Goal: Submit feedback/report problem: Submit feedback/report problem

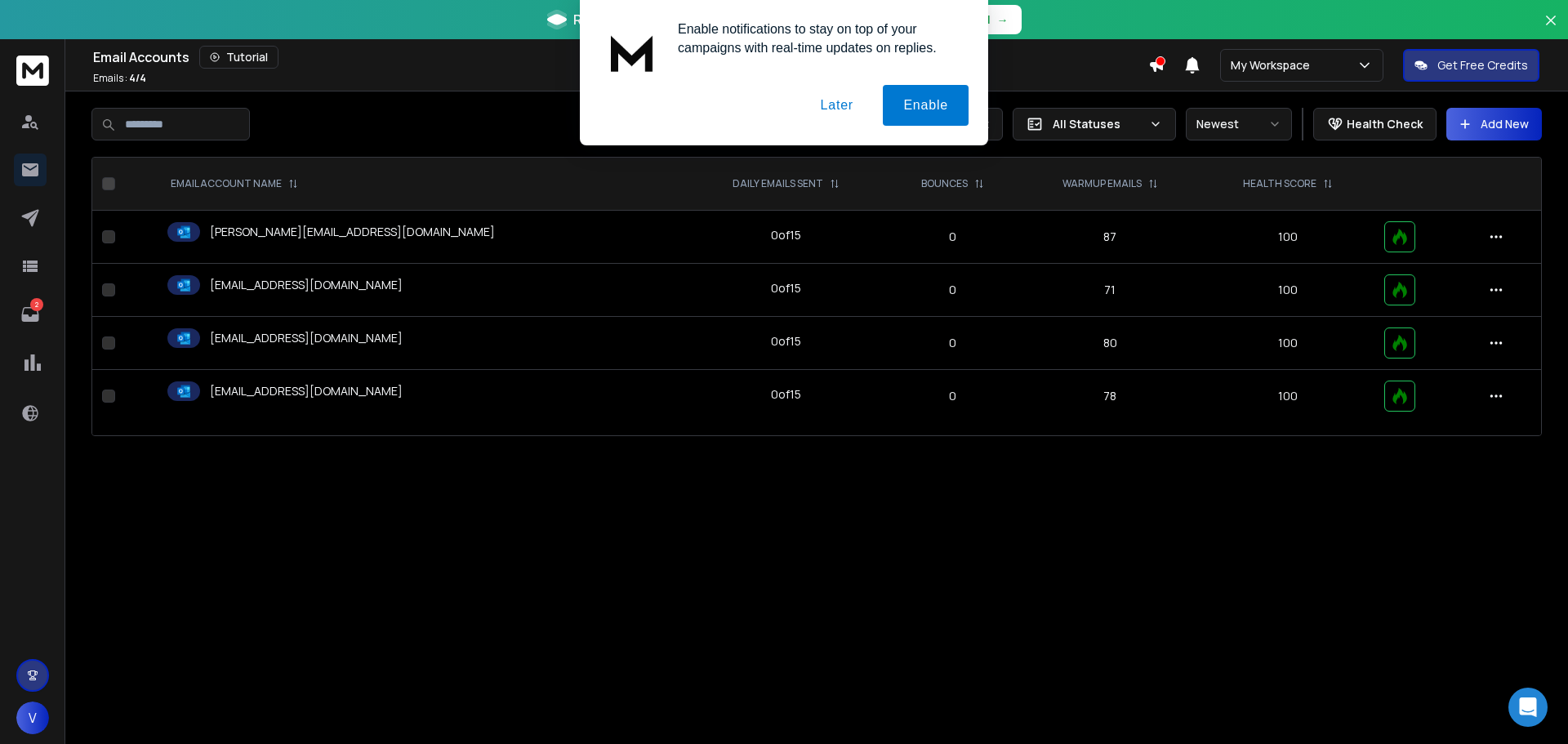
drag, startPoint x: 847, startPoint y: 106, endPoint x: 857, endPoint y: 106, distance: 10.0
click at [847, 106] on button "Later" at bounding box center [835, 105] width 73 height 41
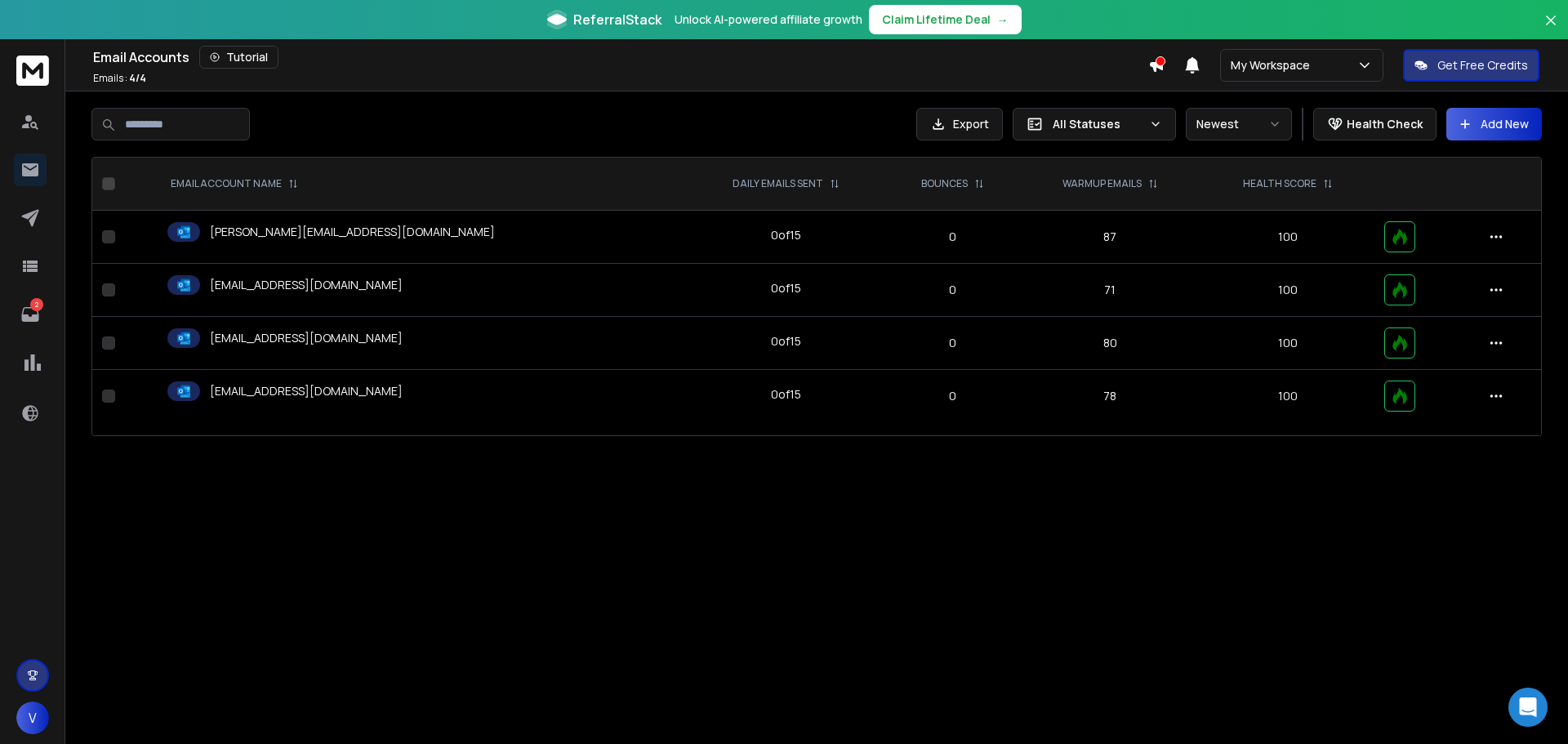
click at [1547, 17] on icon "Close banner" at bounding box center [1550, 20] width 10 height 10
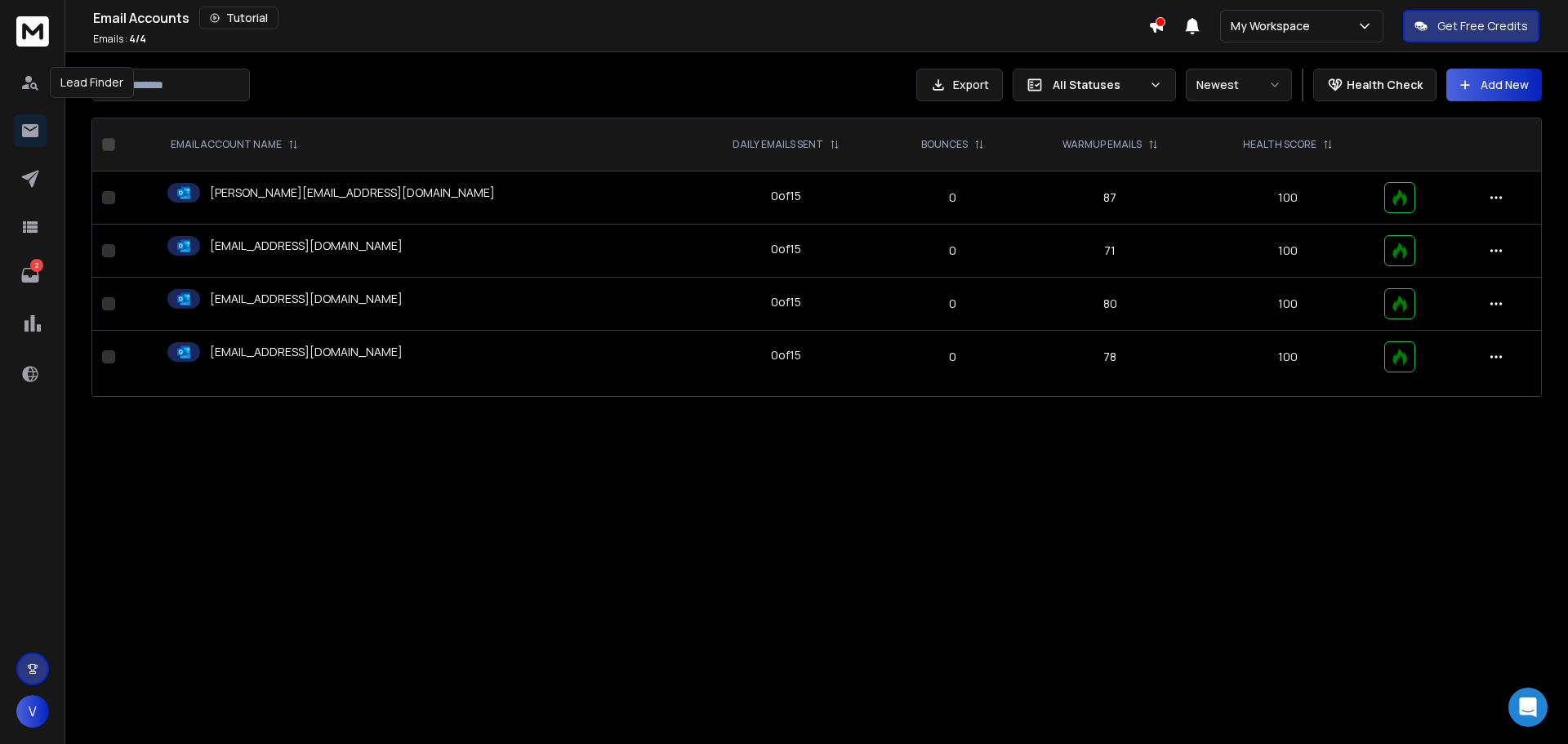
click at [34, 43] on icon at bounding box center [33, 31] width 33 height 30
click at [35, 24] on icon at bounding box center [33, 31] width 33 height 30
click at [140, 18] on div "Email Accounts Tutorial" at bounding box center [621, 17] width 1055 height 23
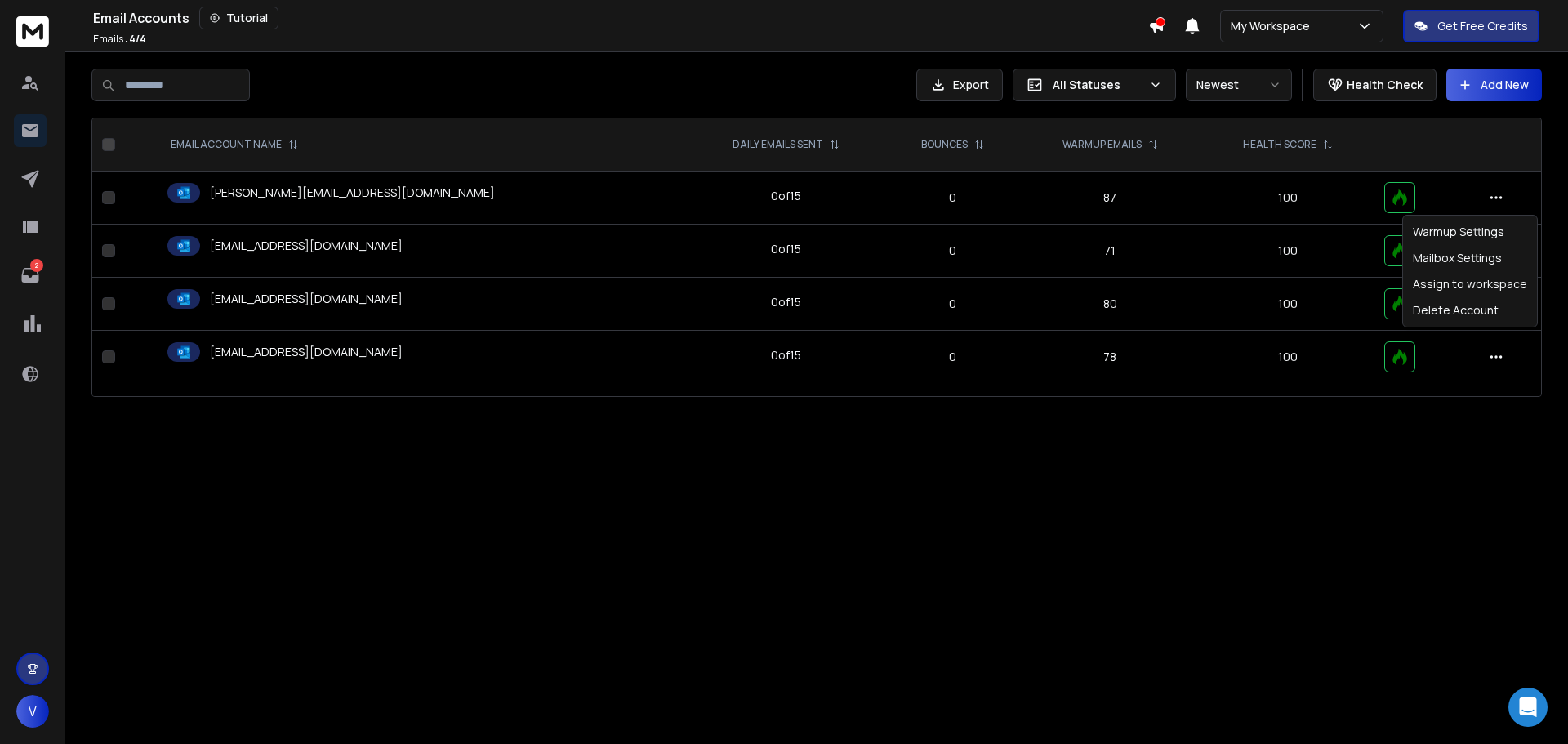
click at [1488, 196] on icon at bounding box center [1496, 197] width 14 height 14
click at [317, 186] on p "[PERSON_NAME][EMAIL_ADDRESS][DOMAIN_NAME]" at bounding box center [352, 193] width 285 height 16
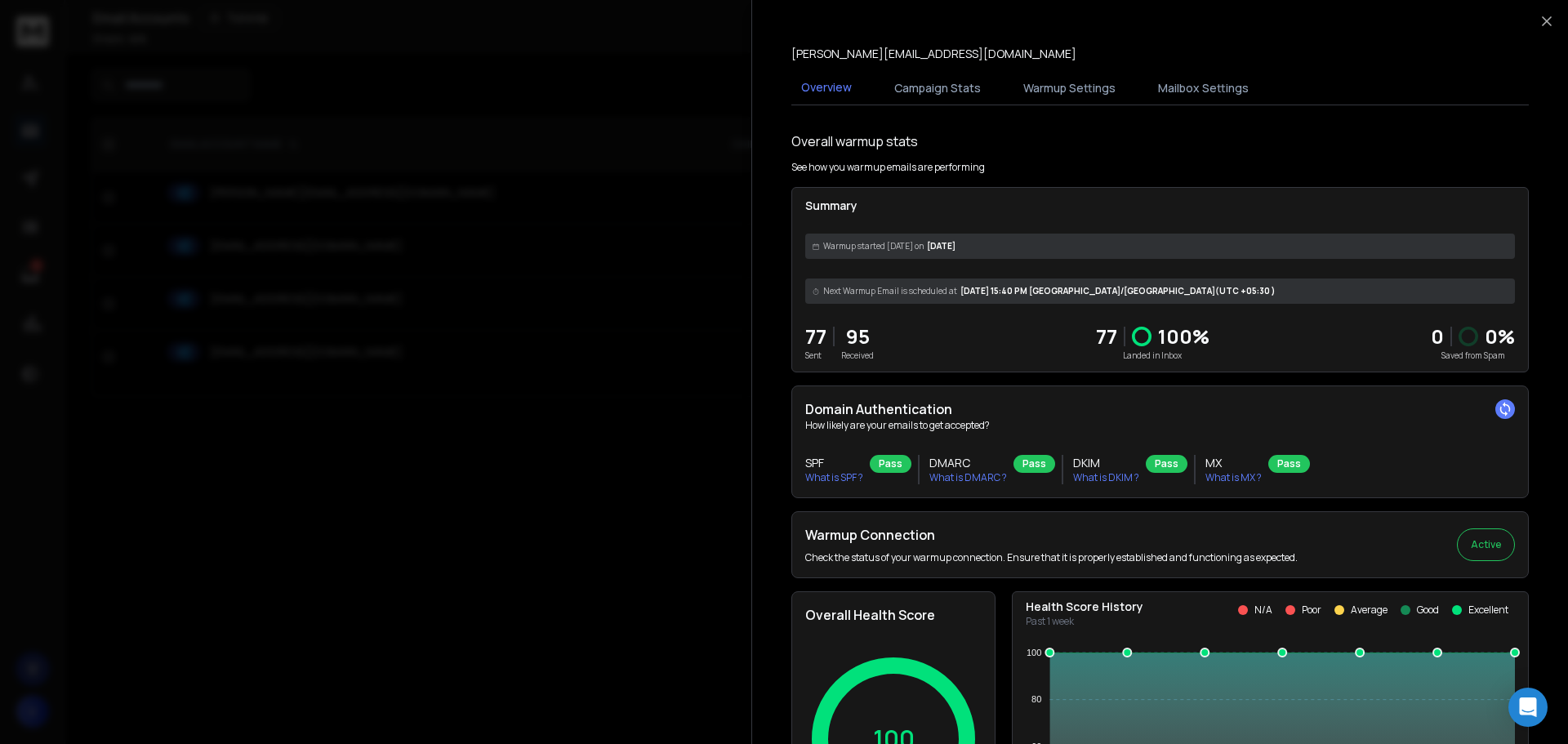
click at [927, 80] on button "Campaign Stats" at bounding box center [936, 89] width 106 height 36
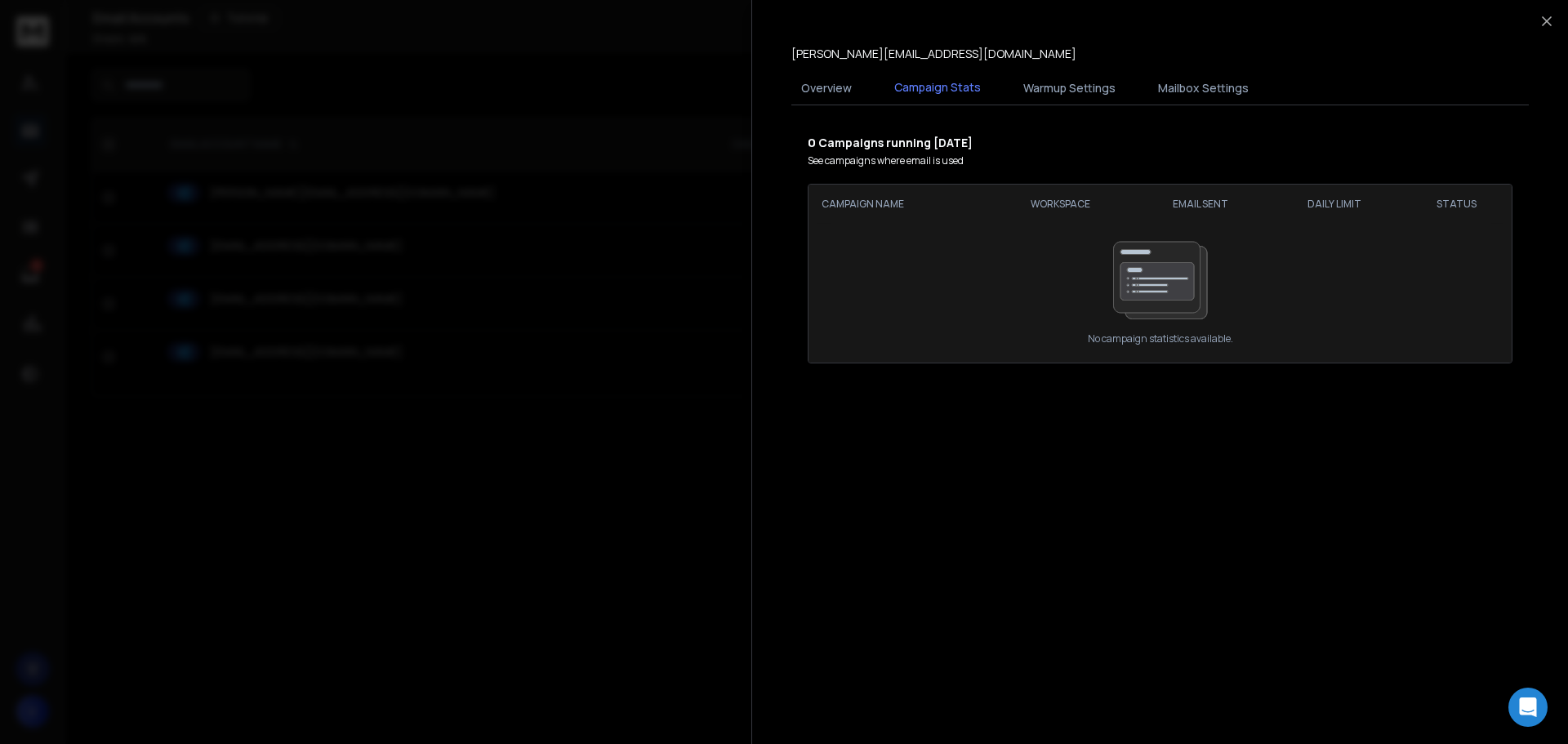
click at [1075, 73] on button "Warmup Settings" at bounding box center [1069, 89] width 112 height 36
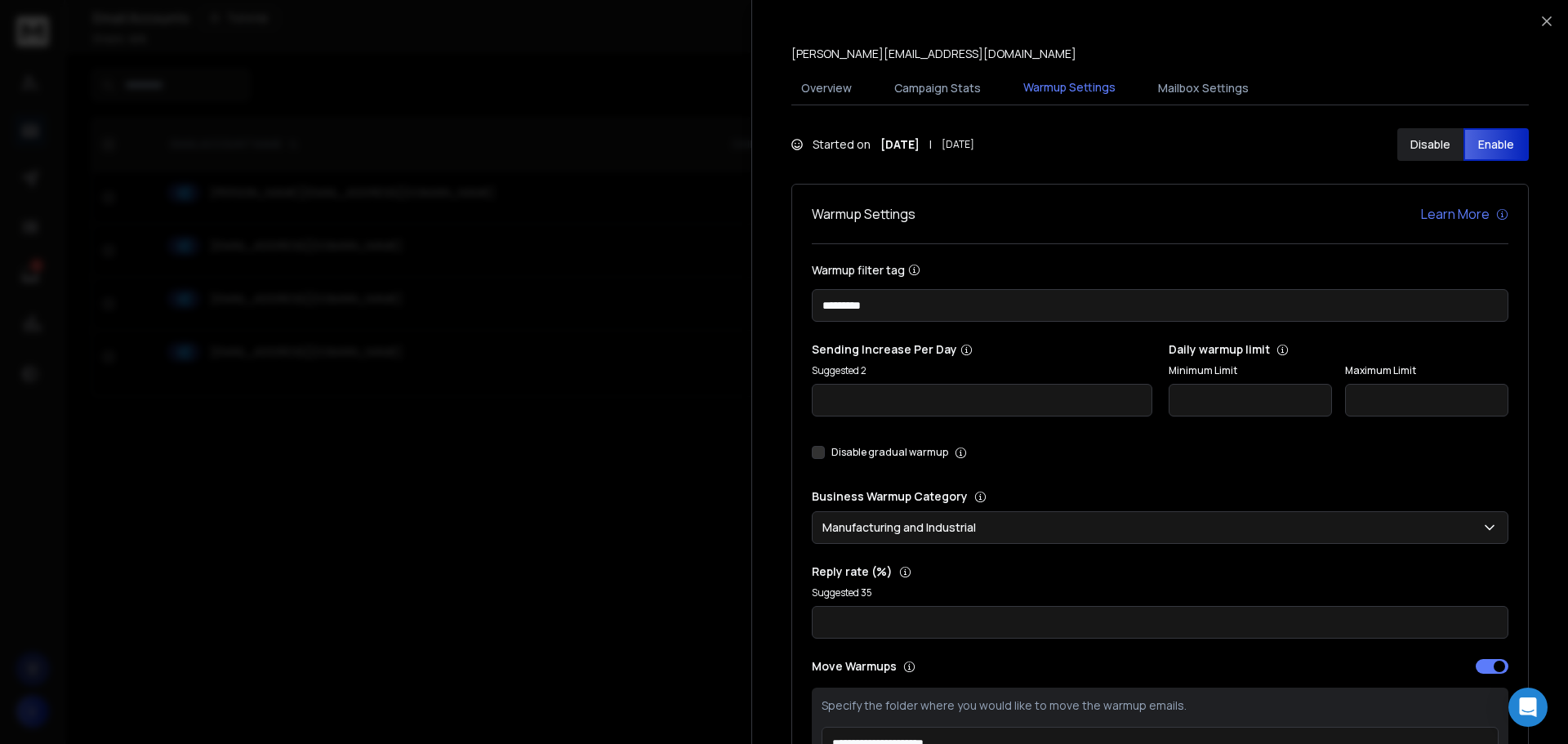
click at [1206, 81] on button "Mailbox Settings" at bounding box center [1203, 89] width 110 height 36
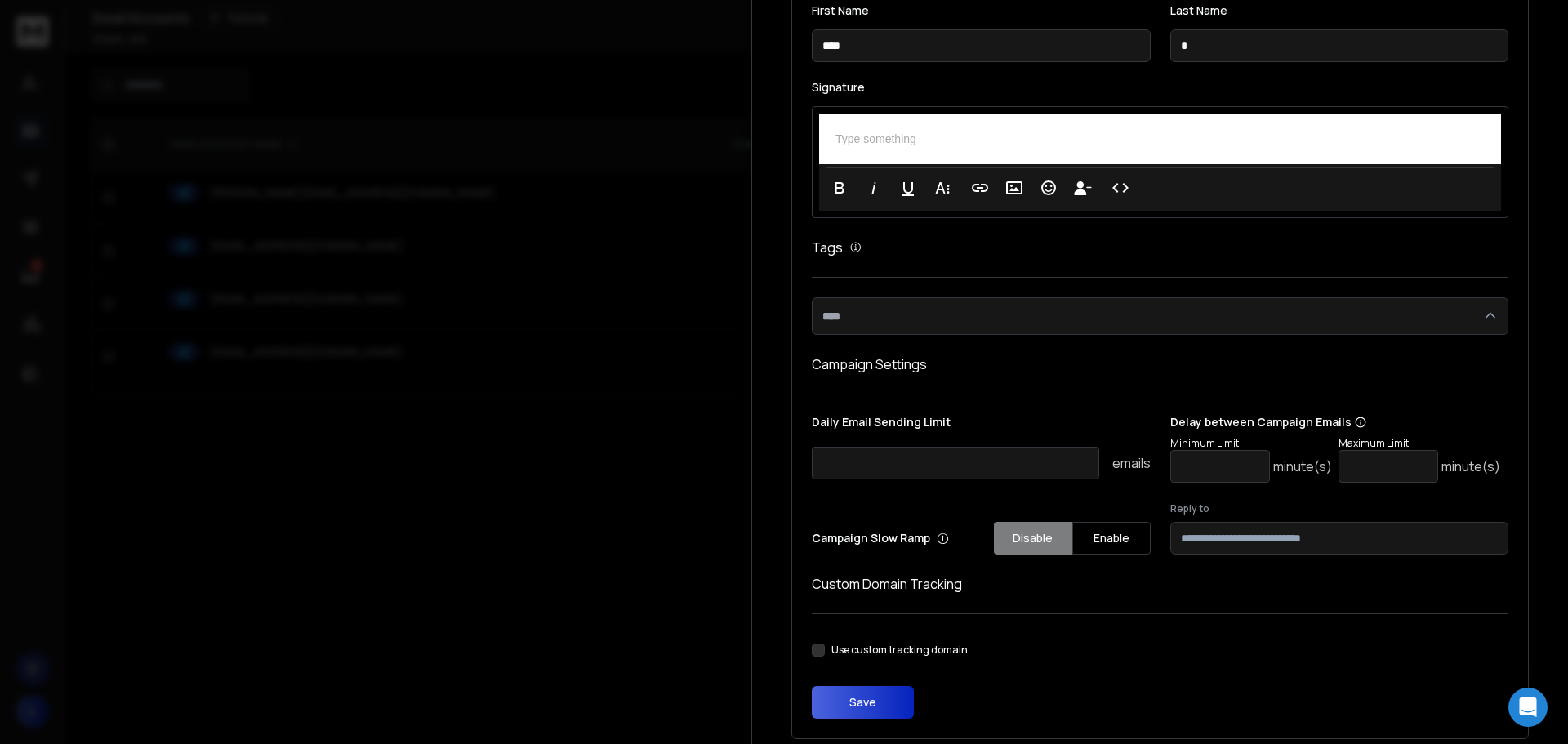
scroll to position [72, 0]
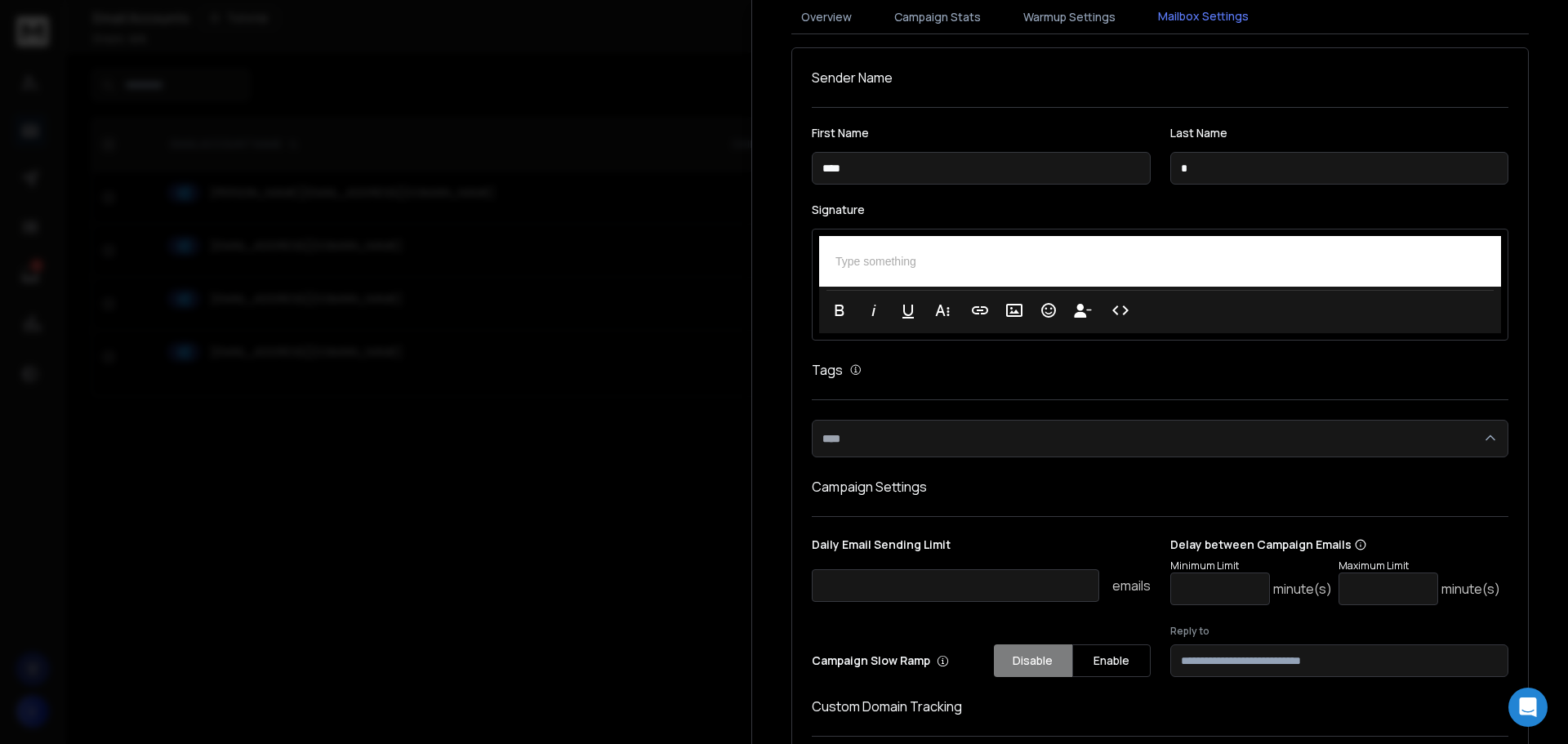
click at [527, 426] on div at bounding box center [784, 372] width 1568 height 744
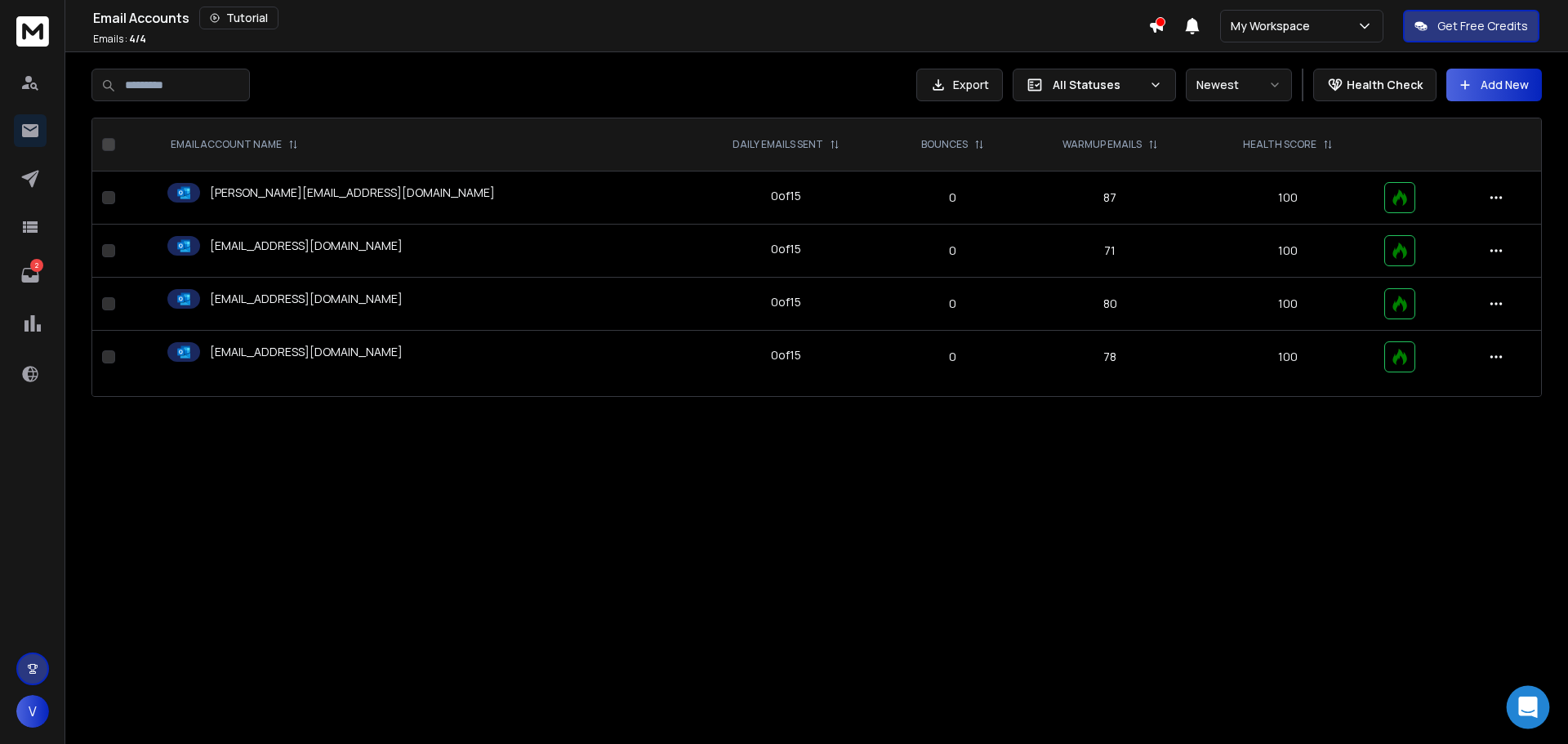
click at [1520, 712] on icon "Open Intercom Messenger" at bounding box center [1527, 707] width 19 height 21
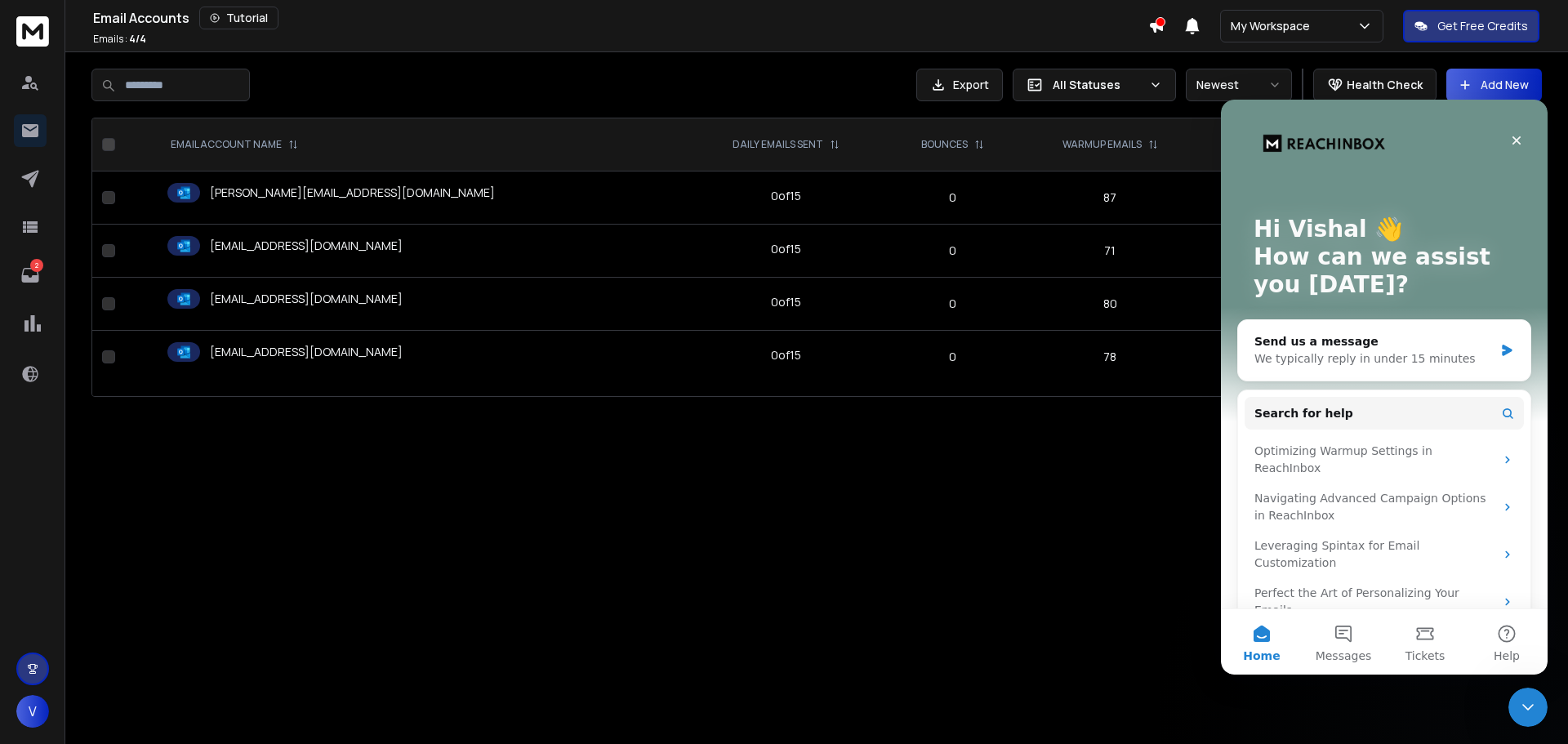
scroll to position [0, 0]
click at [40, 707] on span "V" at bounding box center [33, 711] width 33 height 33
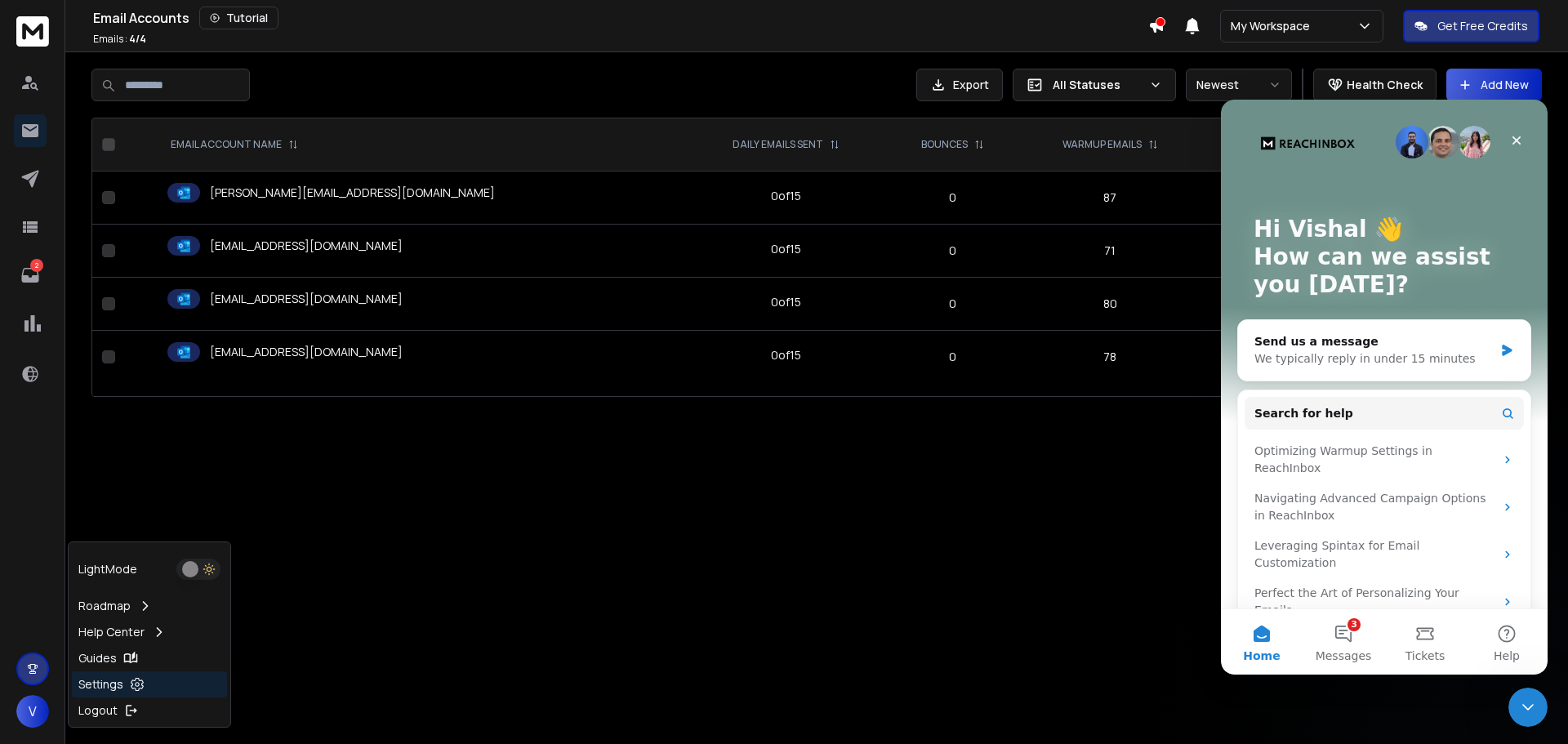
click at [101, 682] on p "Settings" at bounding box center [101, 684] width 45 height 16
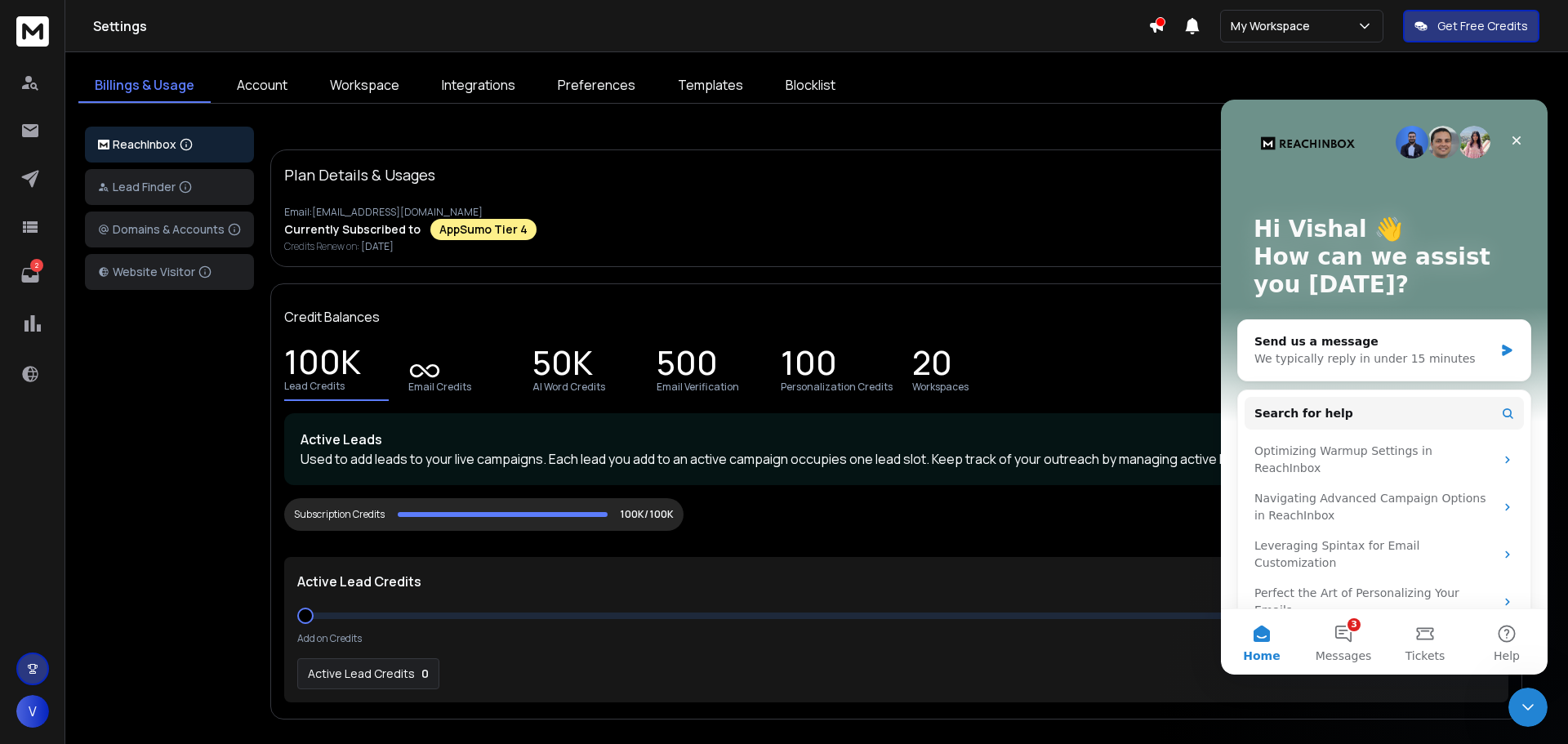
click at [176, 231] on button "Domains & Accounts" at bounding box center [169, 230] width 169 height 36
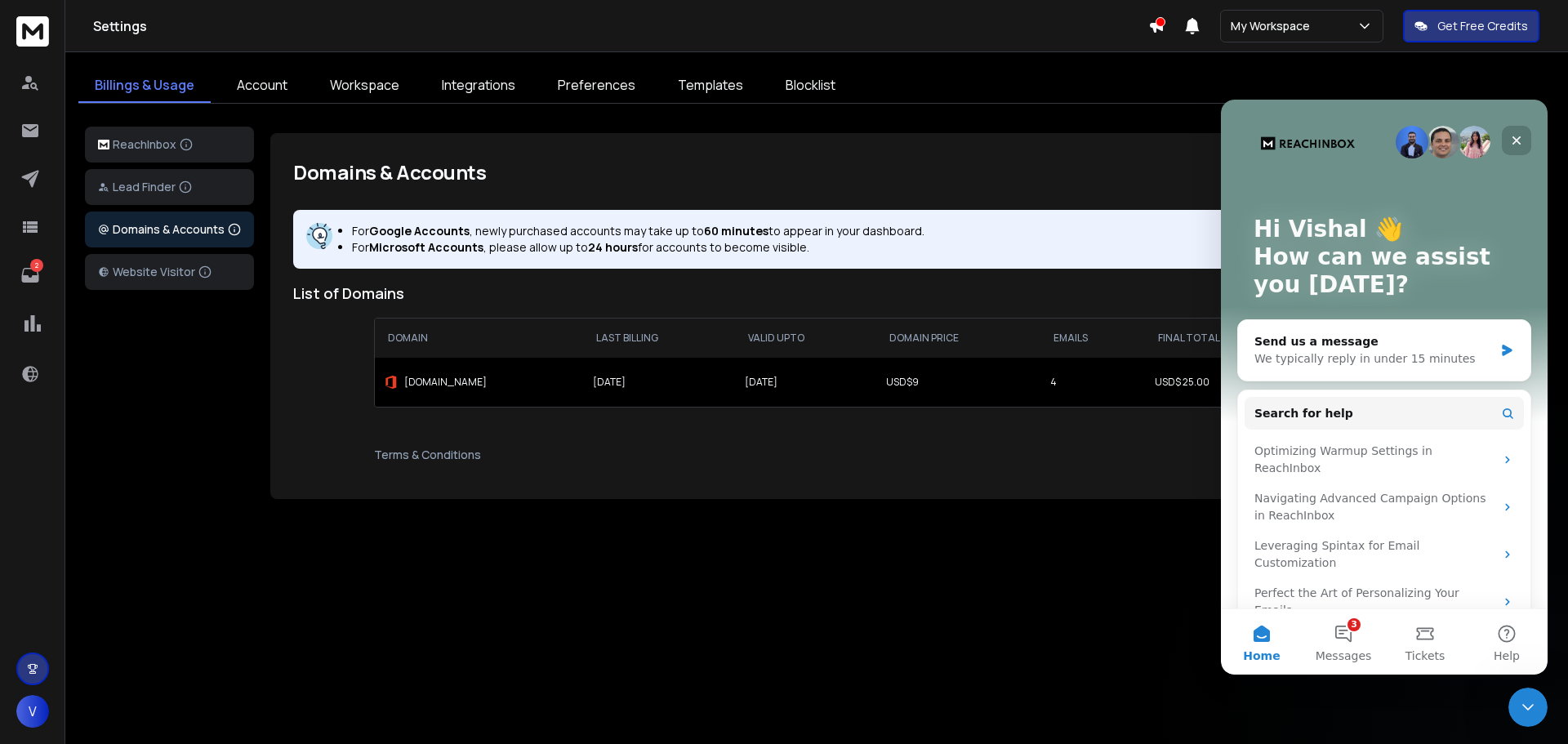
click at [1517, 139] on icon "Close" at bounding box center [1516, 141] width 9 height 9
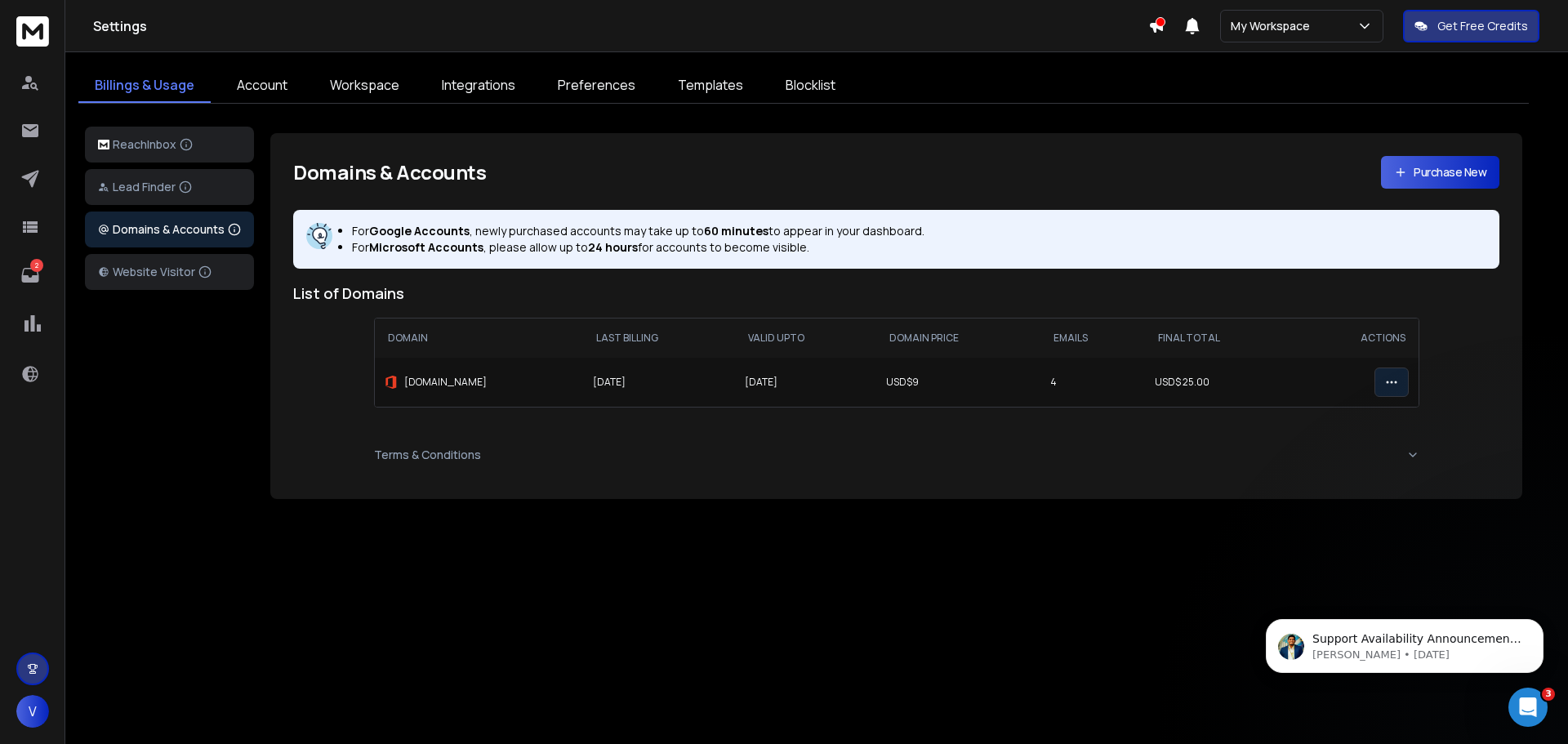
click at [1385, 378] on icon "button" at bounding box center [1391, 382] width 13 height 13
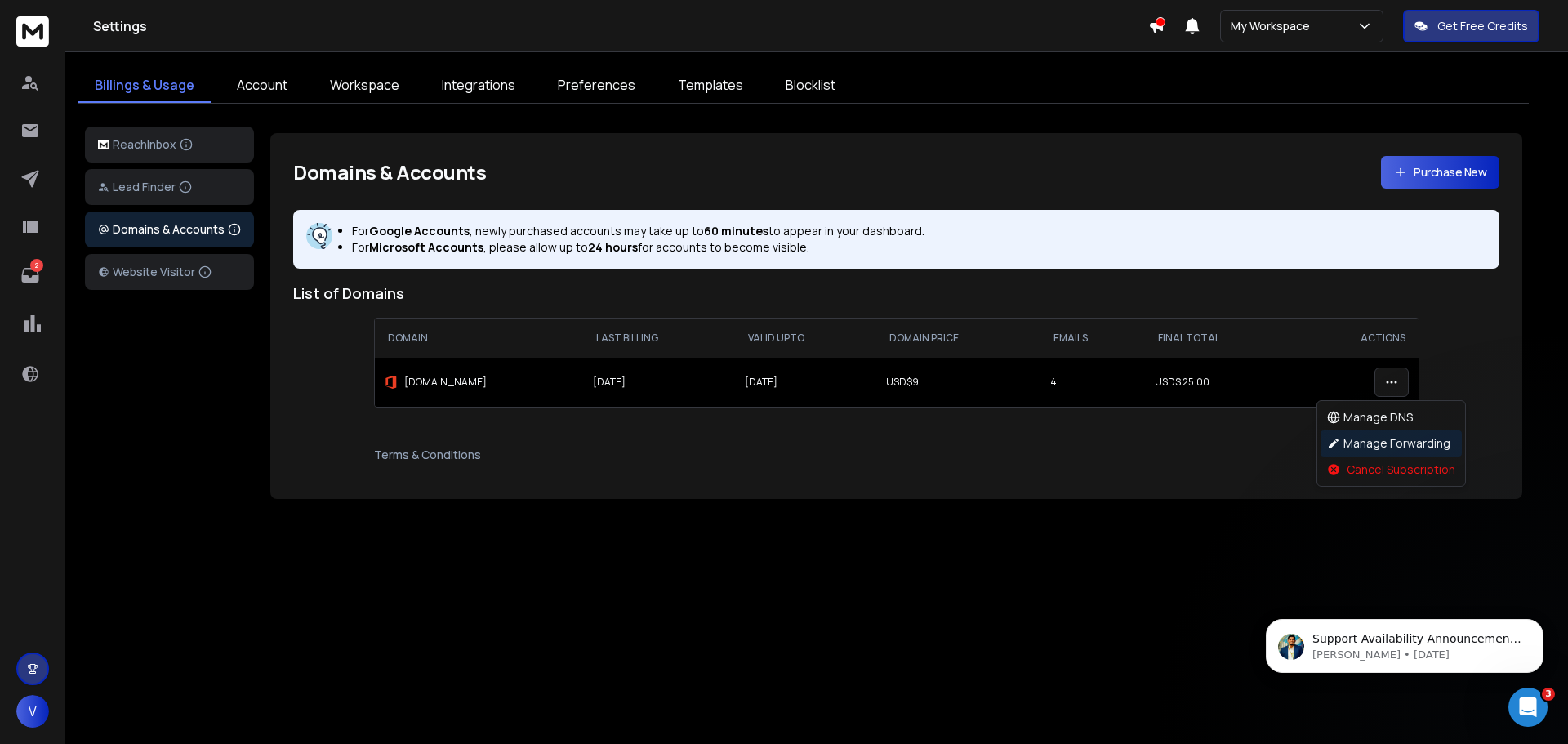
click at [1381, 434] on div "Manage Forwarding" at bounding box center [1391, 444] width 141 height 26
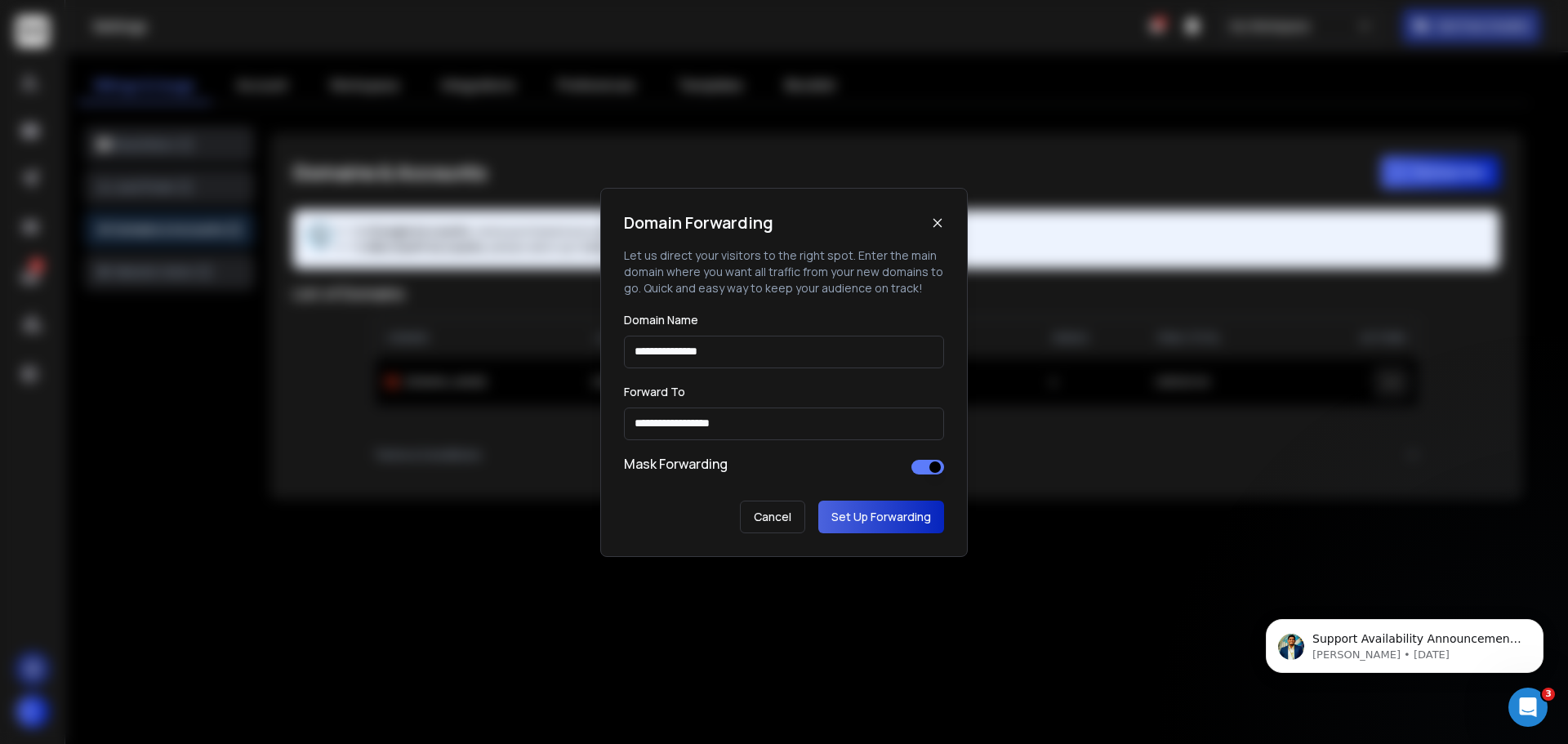
drag, startPoint x: 717, startPoint y: 349, endPoint x: 601, endPoint y: 354, distance: 116.1
click at [601, 354] on div "**********" at bounding box center [784, 373] width 367 height 369
click at [895, 520] on button "Set Up Forwarding" at bounding box center [880, 517] width 126 height 33
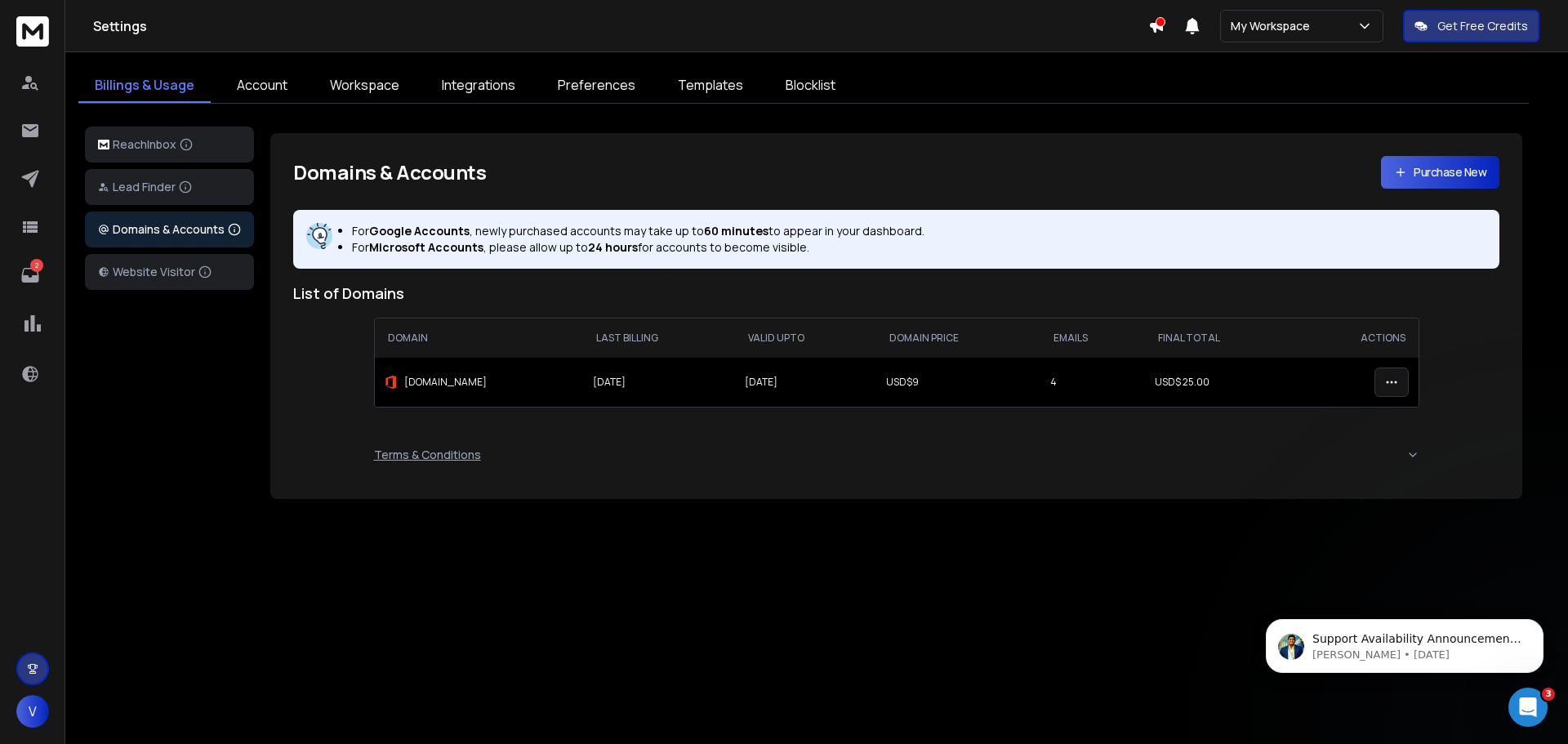
click at [1406, 460] on icon "button" at bounding box center [1412, 454] width 13 height 13
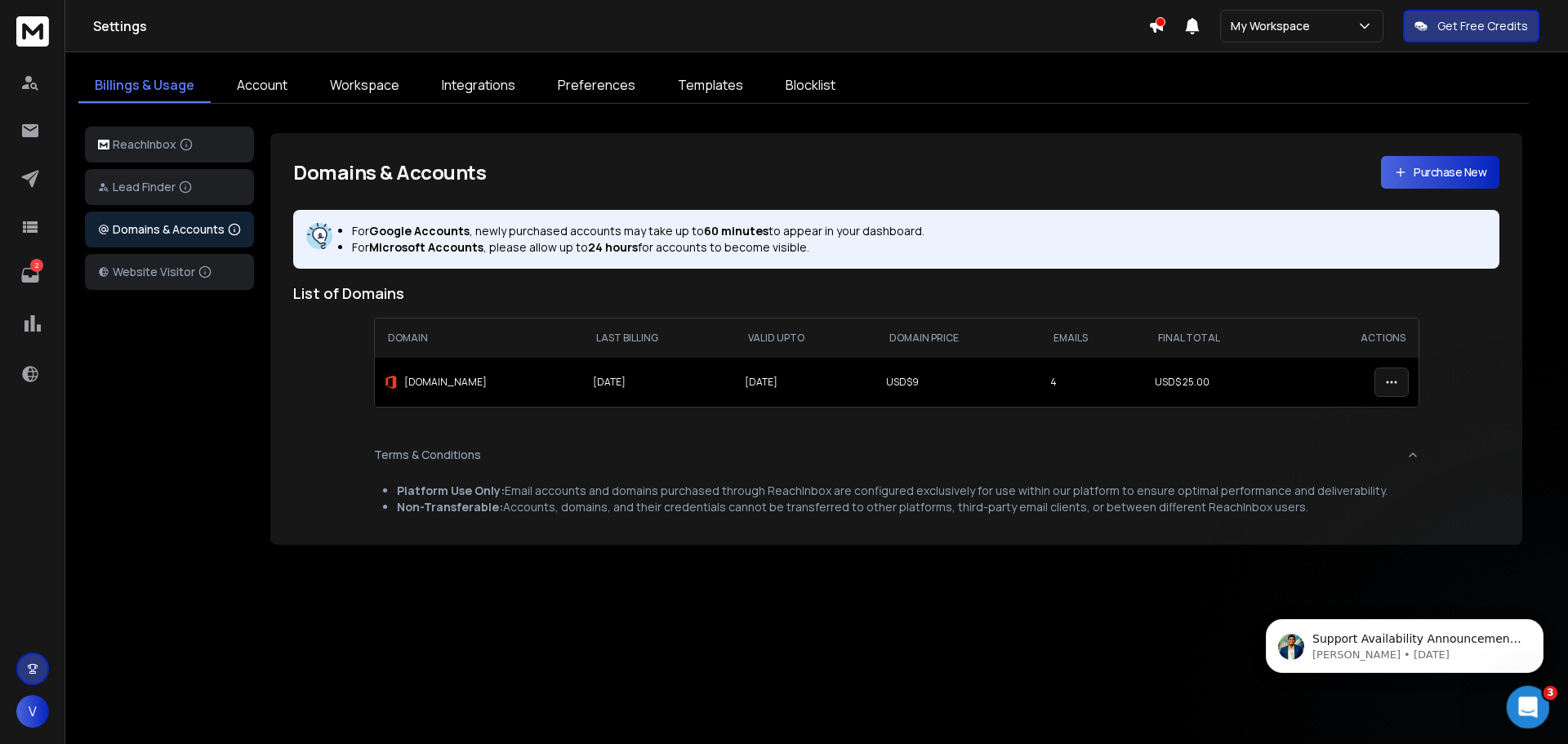
click at [1535, 705] on icon "Open Intercom Messenger" at bounding box center [1525, 705] width 27 height 27
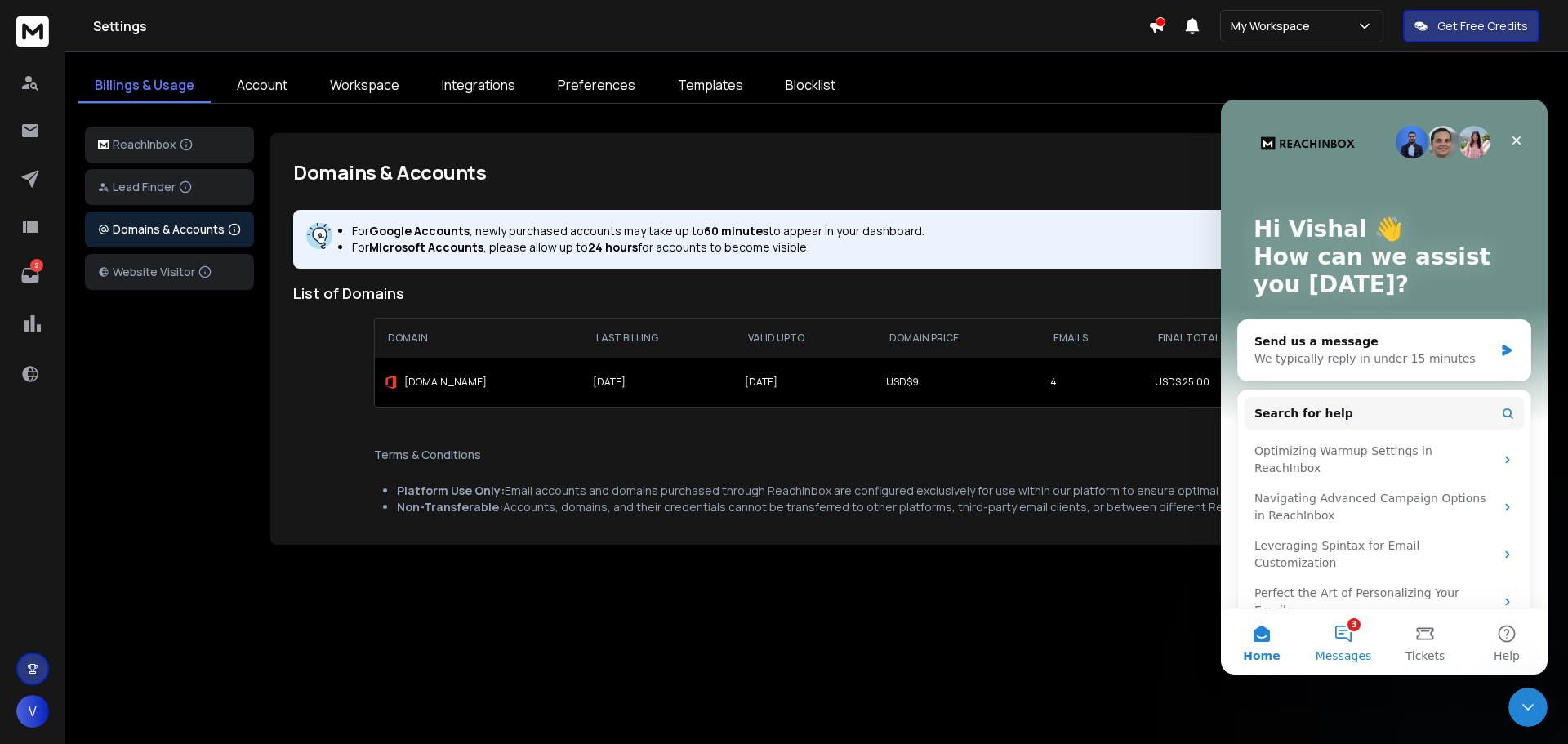
click at [1351, 638] on button "3 Messages" at bounding box center [1343, 642] width 81 height 65
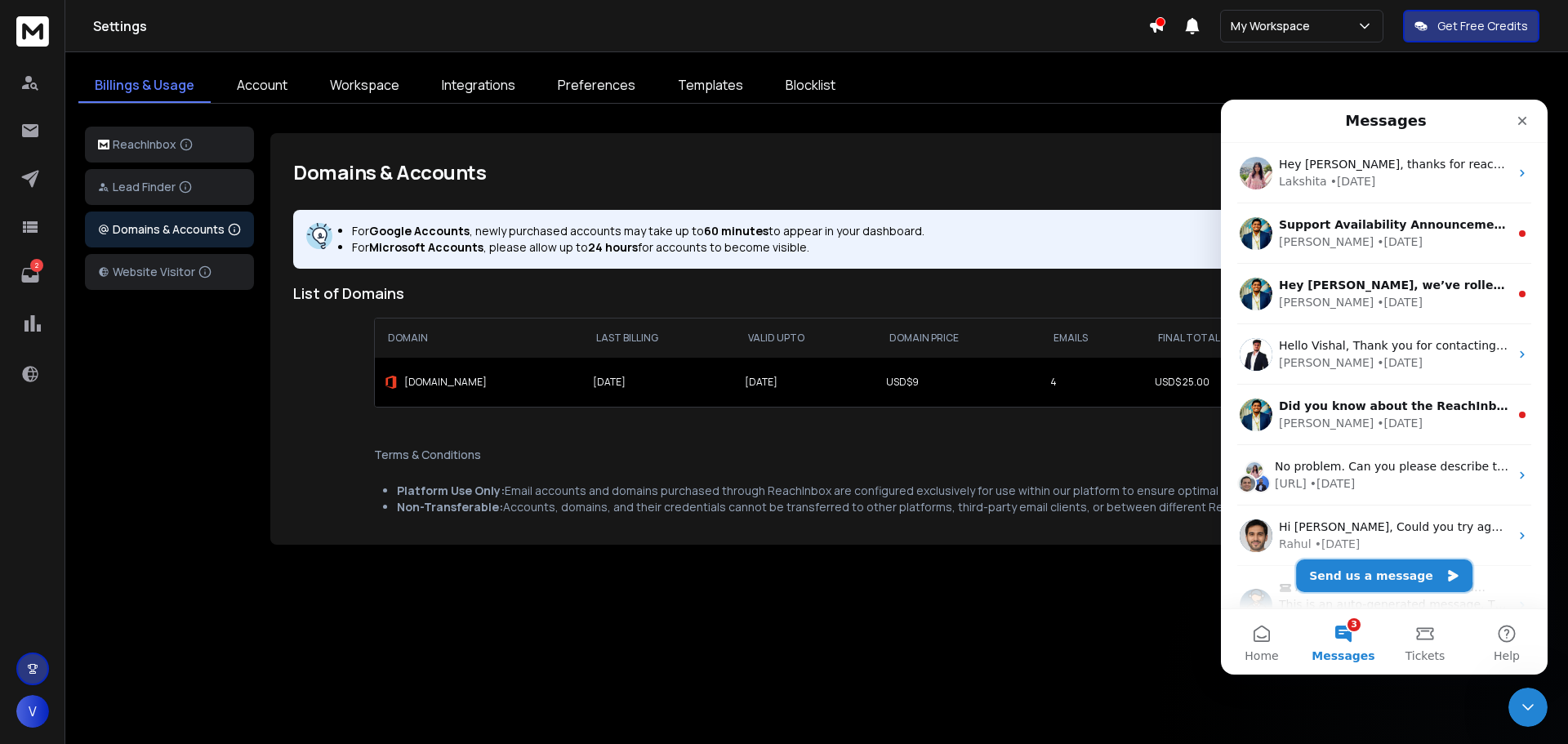
click at [1395, 587] on button "Send us a message" at bounding box center [1383, 576] width 176 height 33
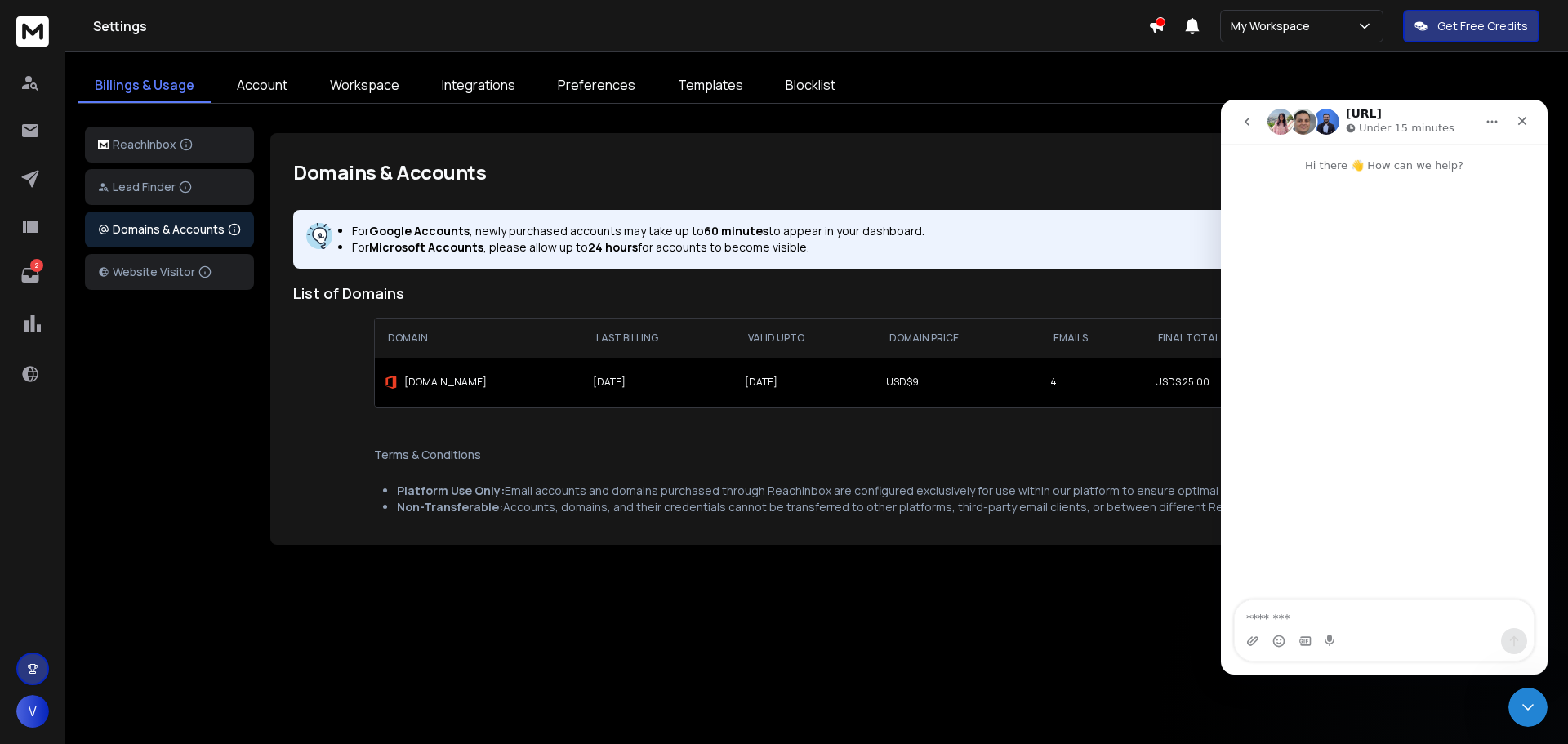
click at [1328, 615] on textarea "Message…" at bounding box center [1383, 614] width 299 height 28
type textarea "**********"
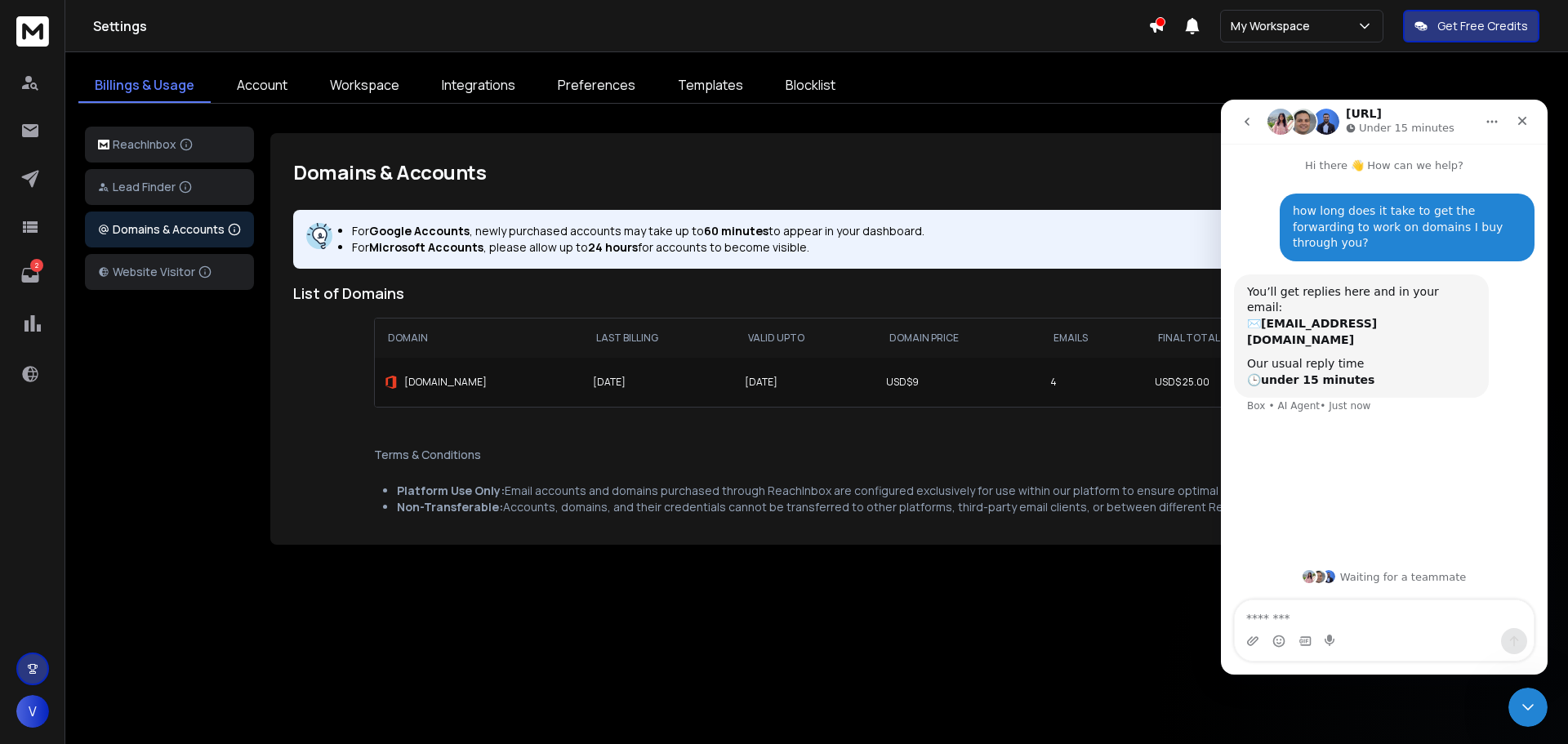
click at [473, 389] on td "[DOMAIN_NAME]" at bounding box center [479, 382] width 209 height 49
copy div "[DOMAIN_NAME]"
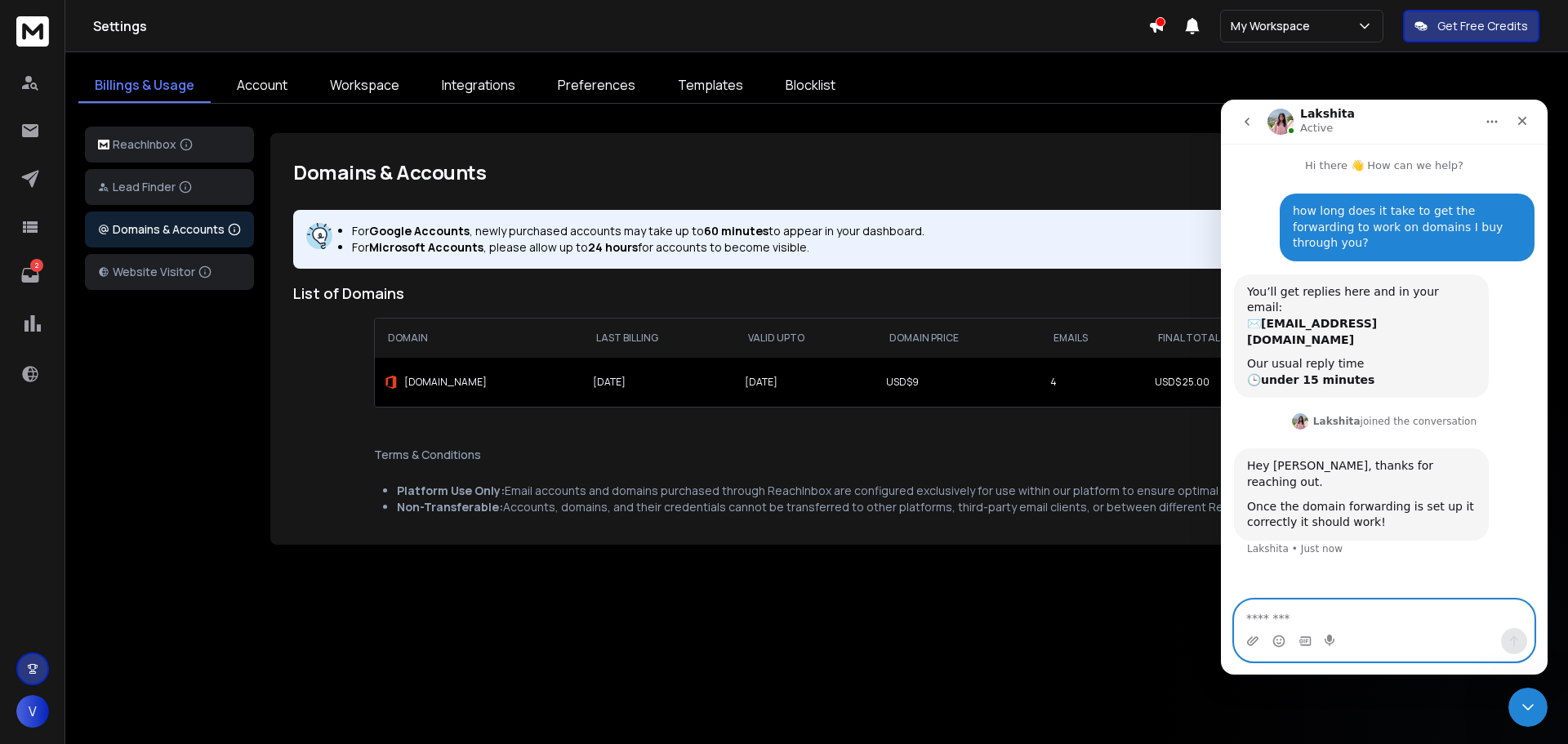
click at [1267, 615] on textarea "Message…" at bounding box center [1383, 614] width 299 height 28
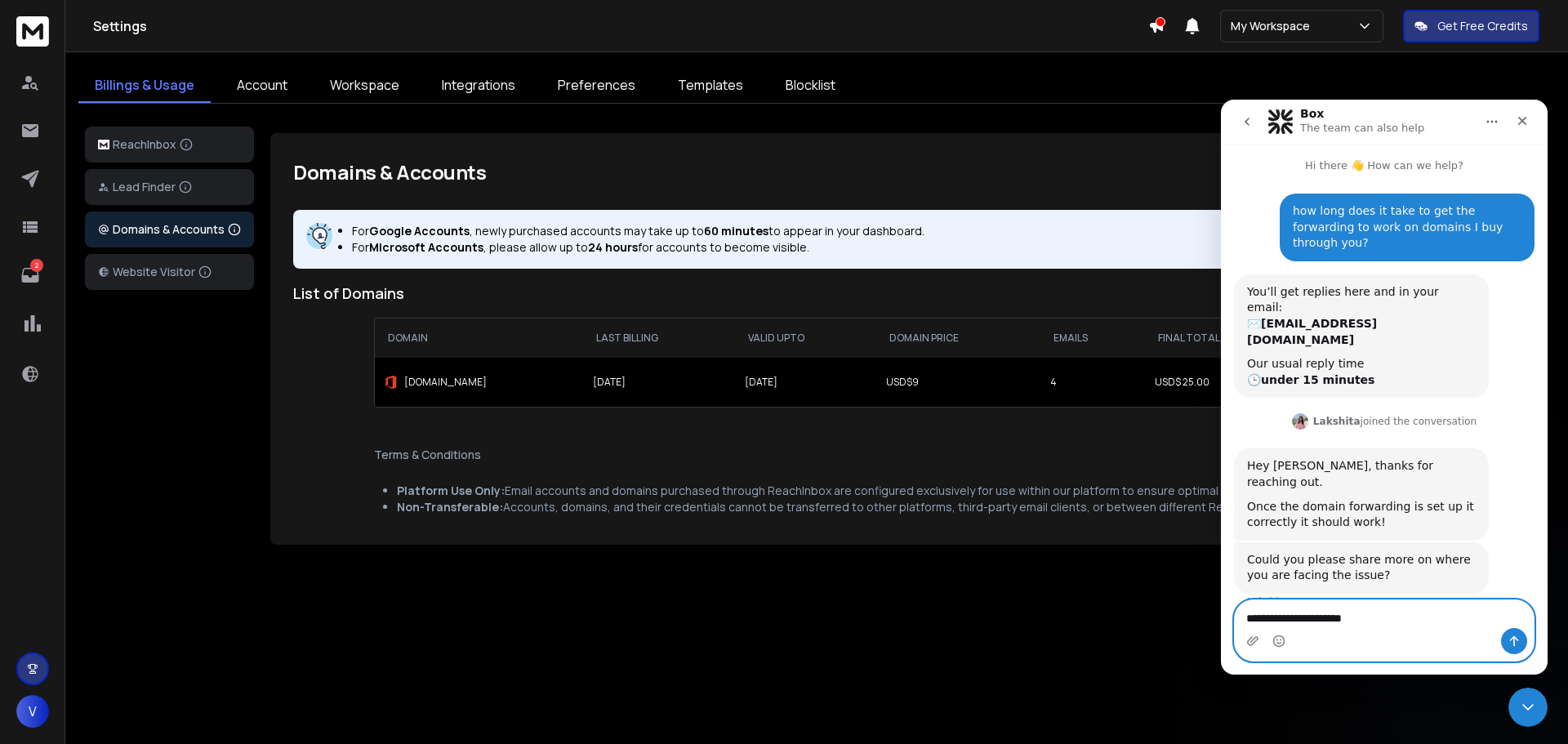
type textarea "**********"
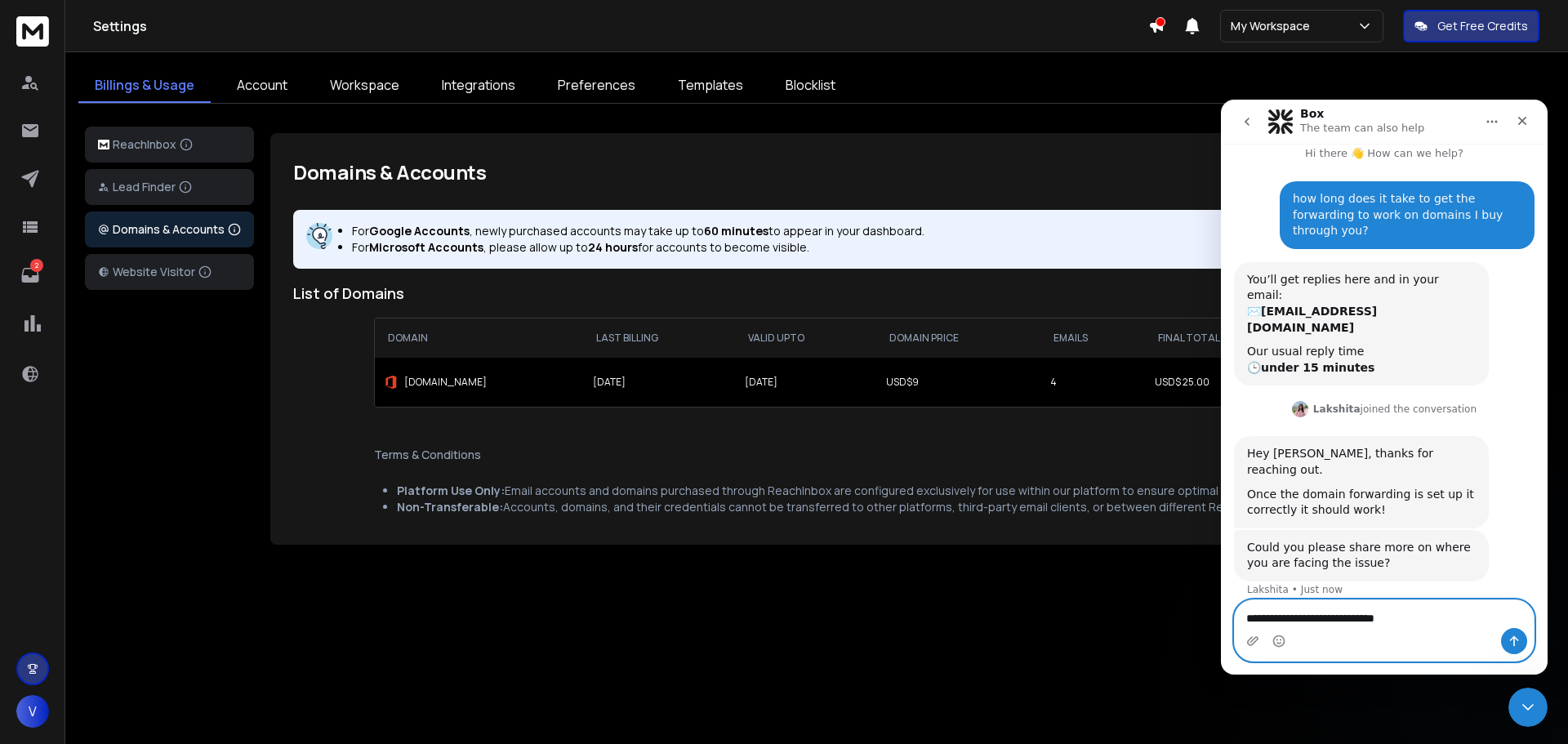
type textarea "**********"
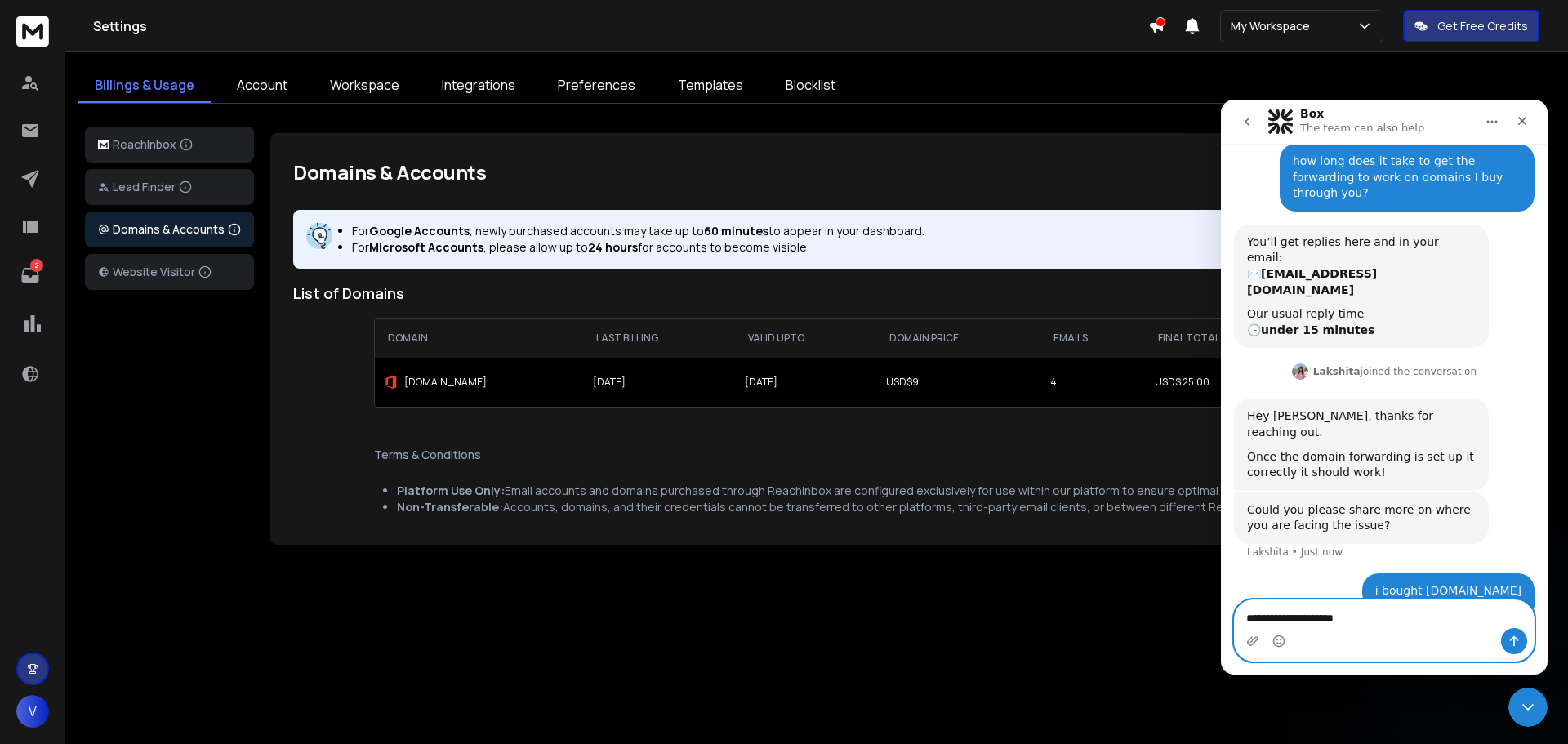
type textarea "**********"
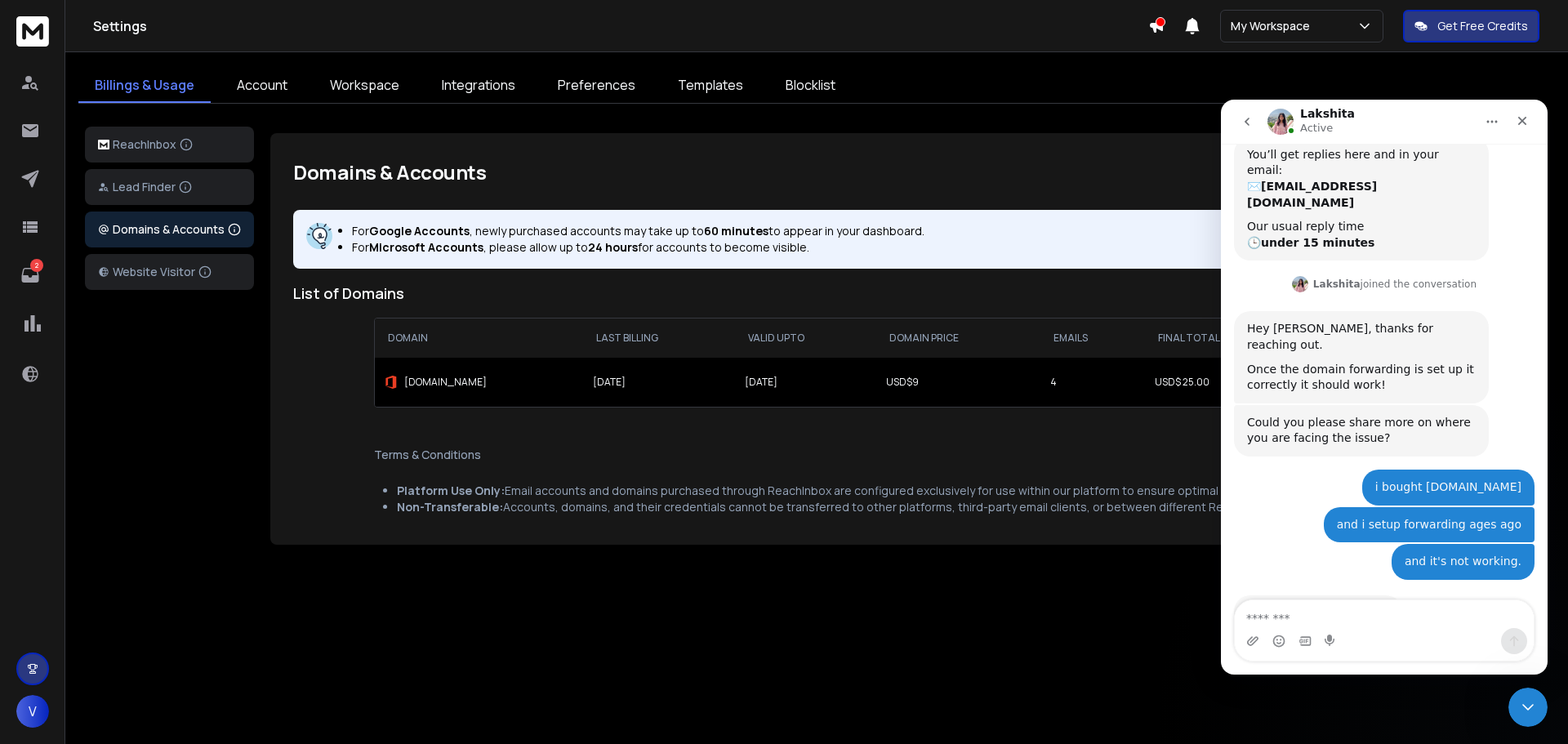
scroll to position [136, 0]
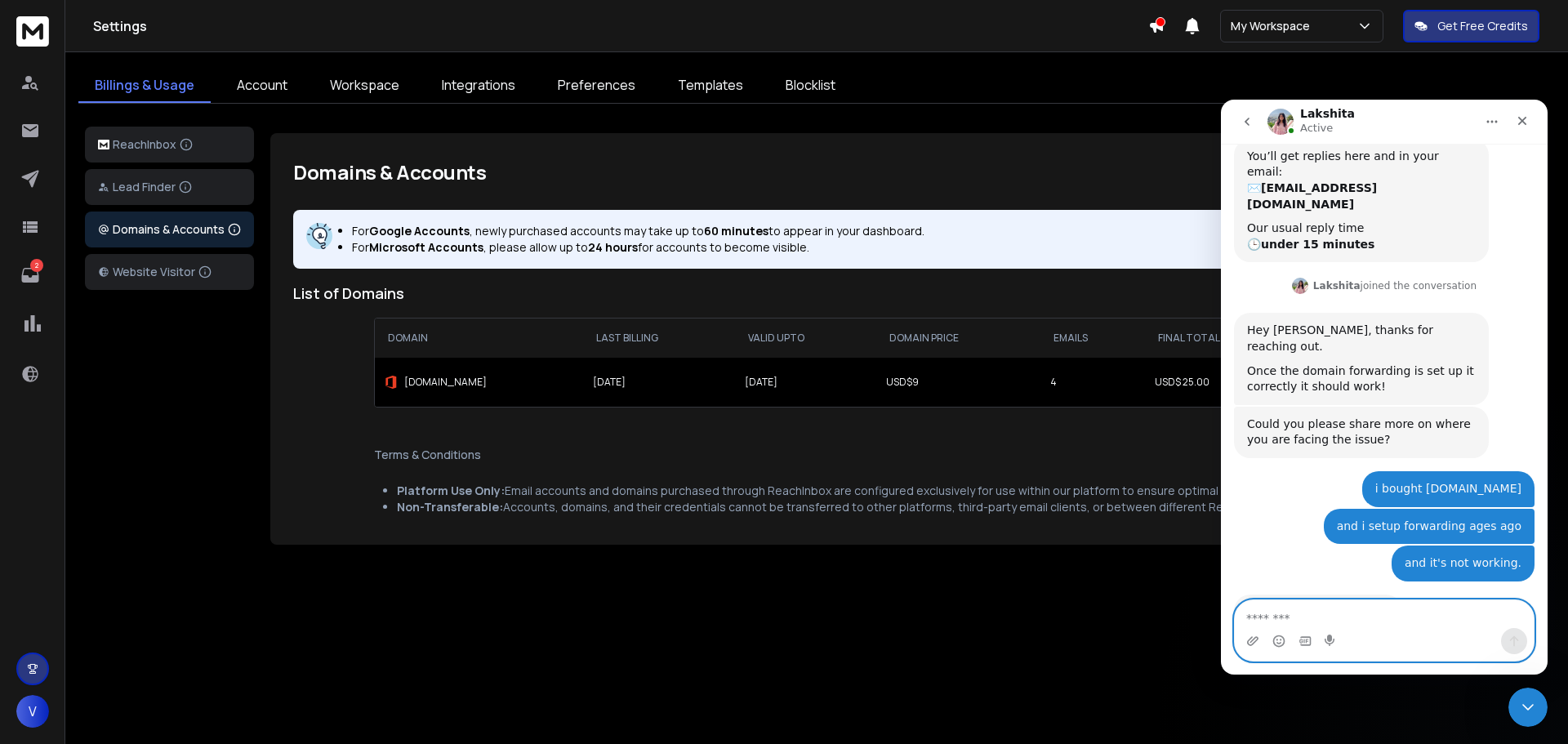
click at [1314, 612] on textarea "Message…" at bounding box center [1383, 614] width 299 height 28
type textarea "*******"
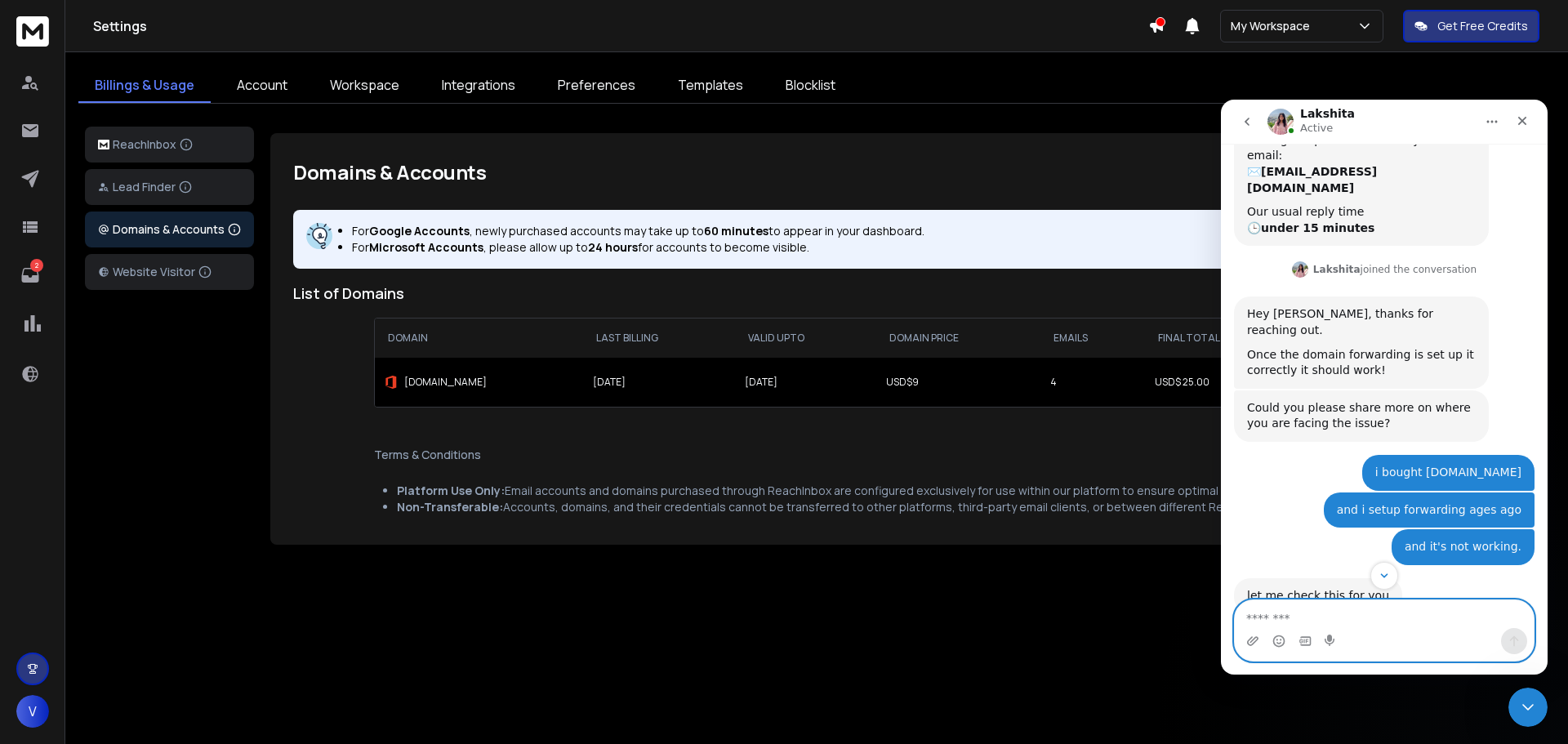
scroll to position [185, 0]
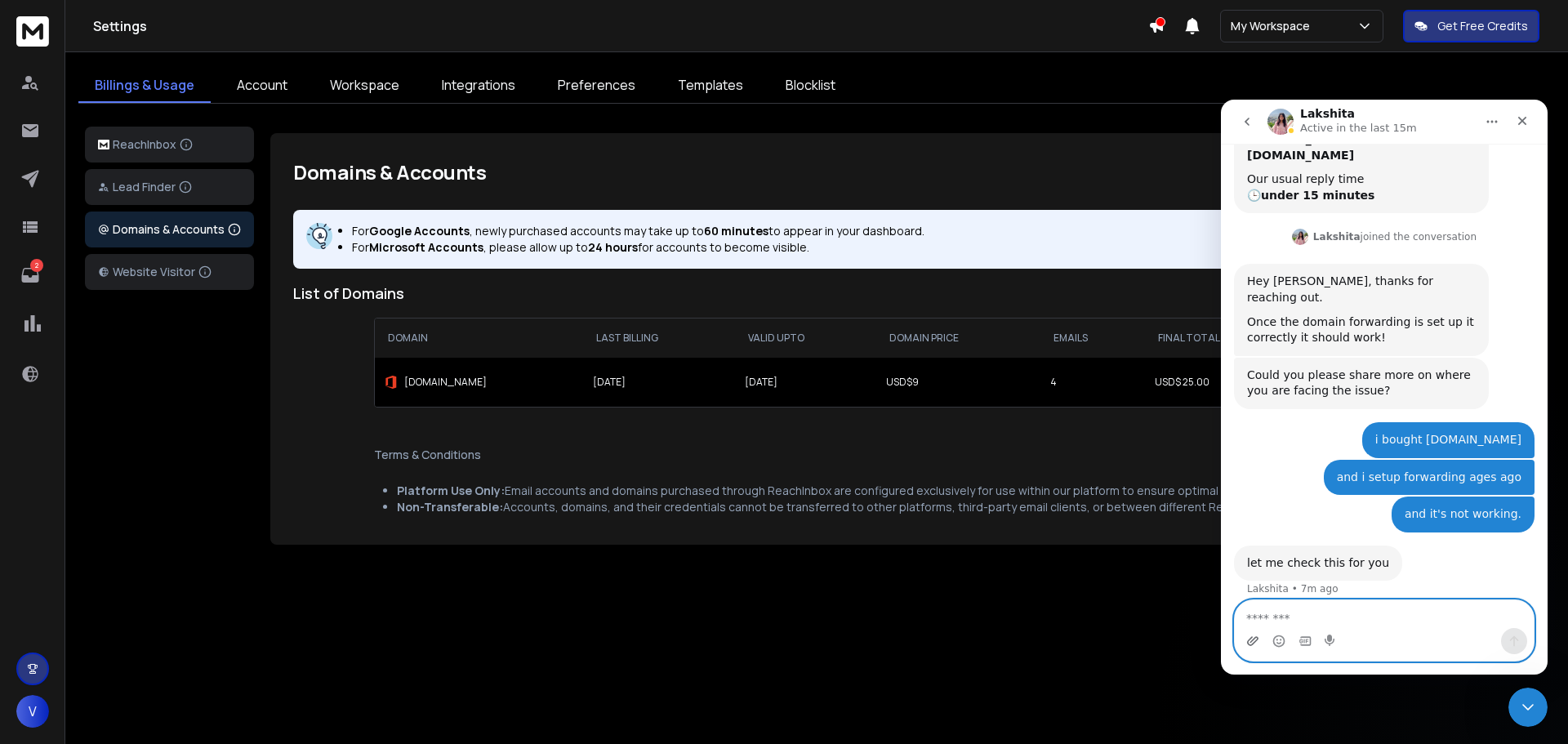
click at [1247, 635] on icon "Upload attachment" at bounding box center [1252, 641] width 13 height 13
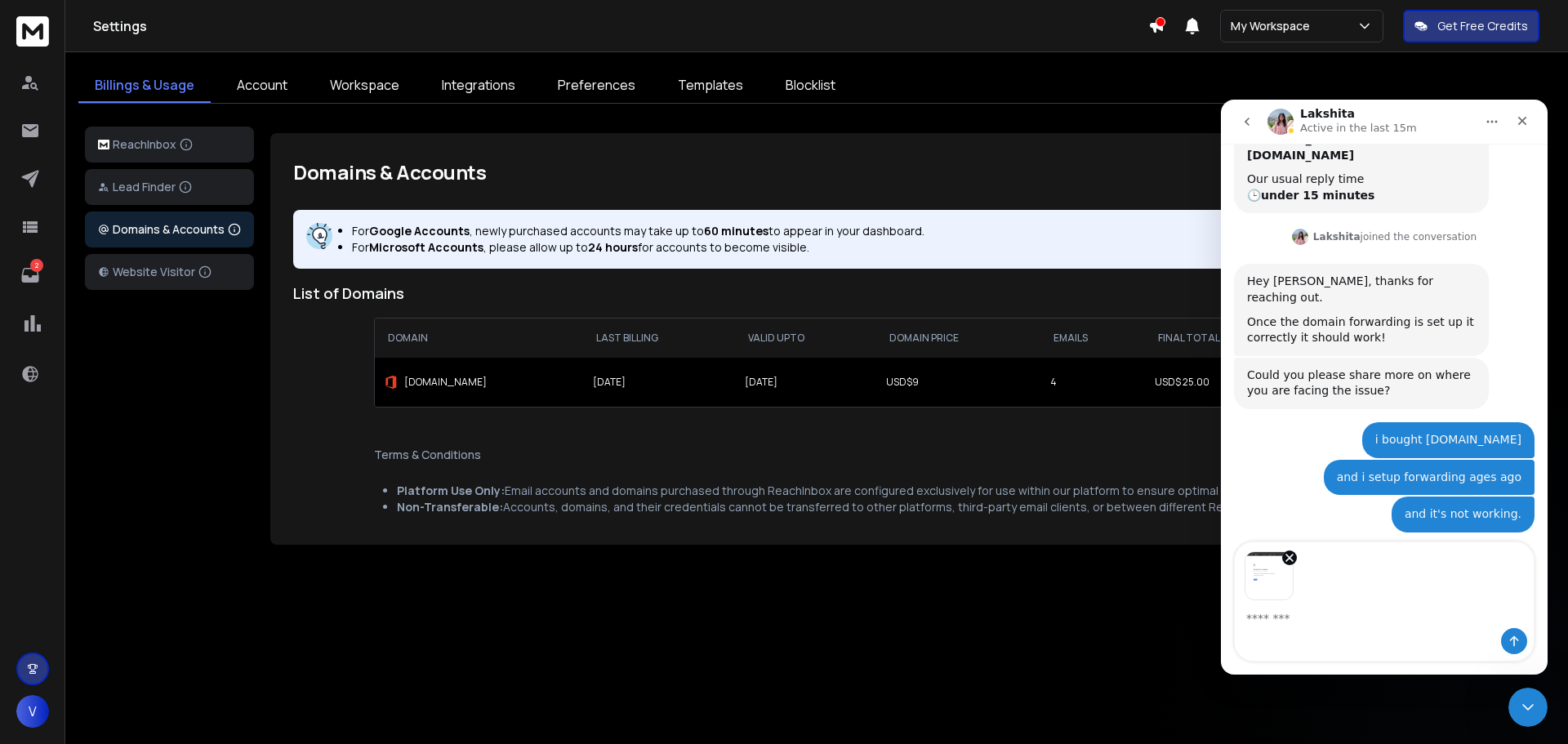
scroll to position [243, 0]
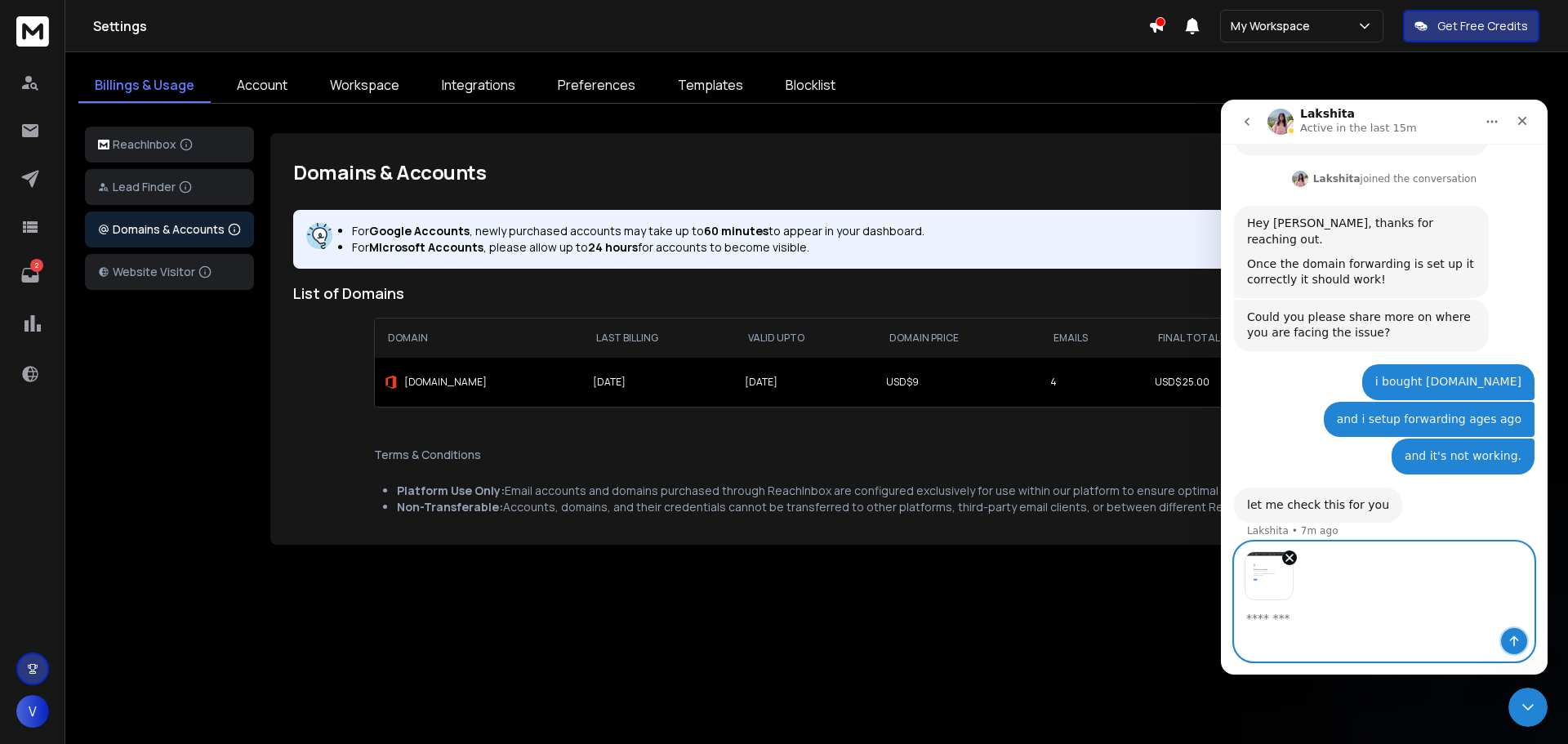
click at [1509, 637] on icon "Send a message…" at bounding box center [1514, 641] width 13 height 13
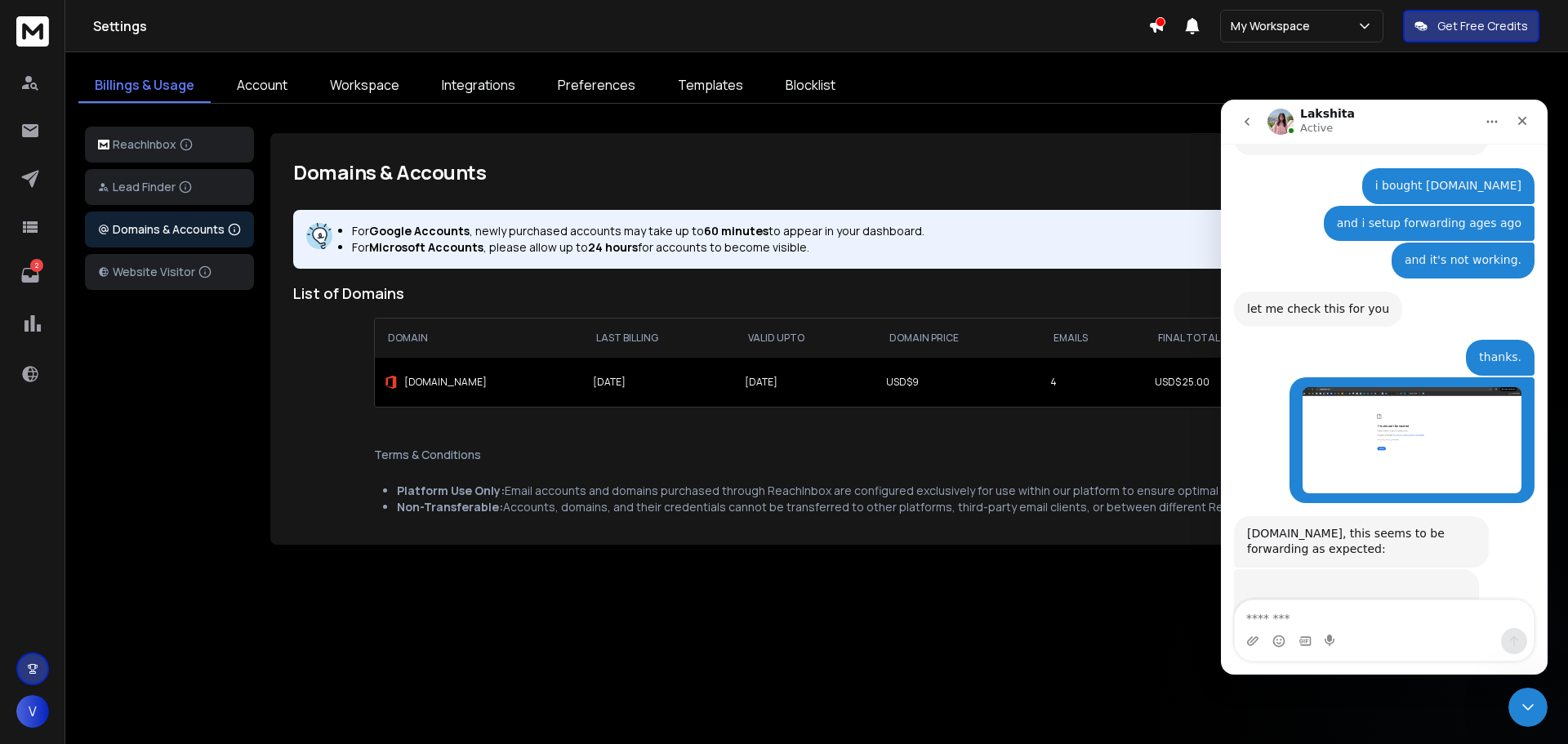
scroll to position [530, 0]
